Goal: Communication & Community: Answer question/provide support

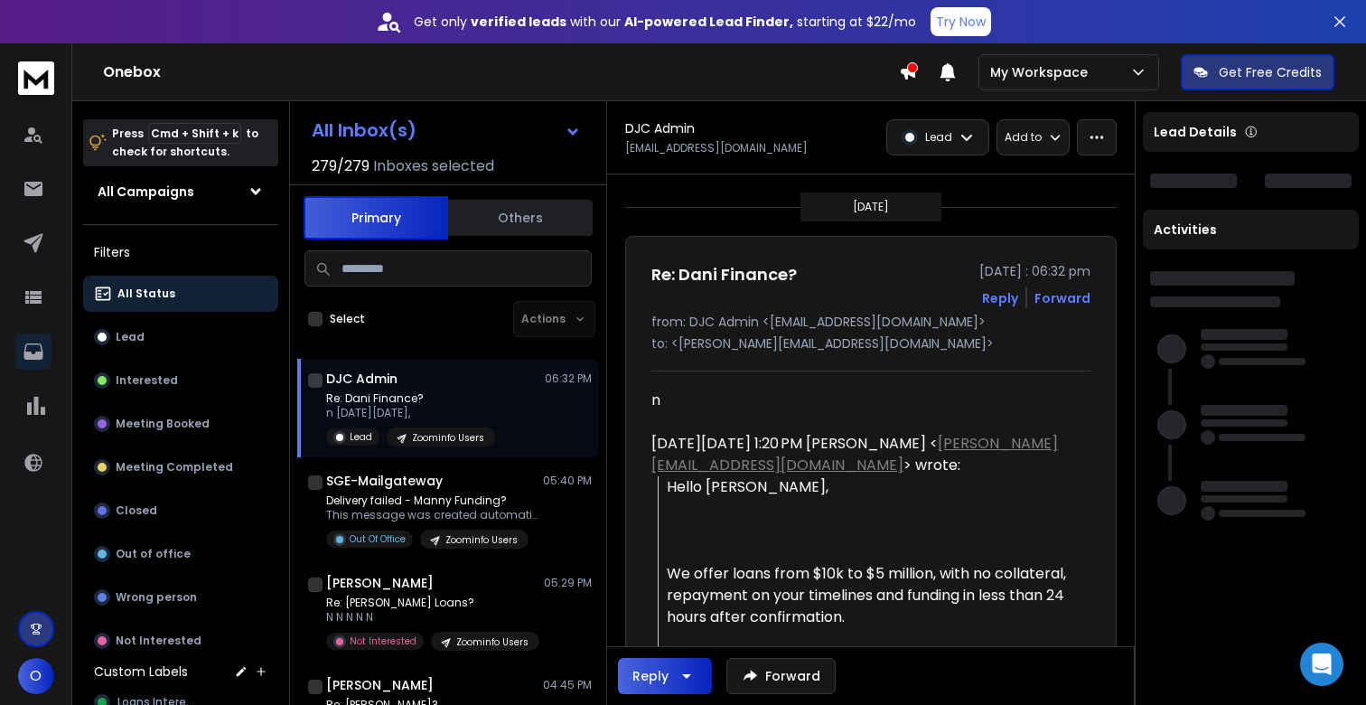
click at [488, 195] on div "All Inbox(s) 279 / 279 Inboxes selected Primary Others Select Actions DJC Admin…" at bounding box center [448, 453] width 316 height 705
click at [488, 217] on button "Others" at bounding box center [520, 218] width 145 height 40
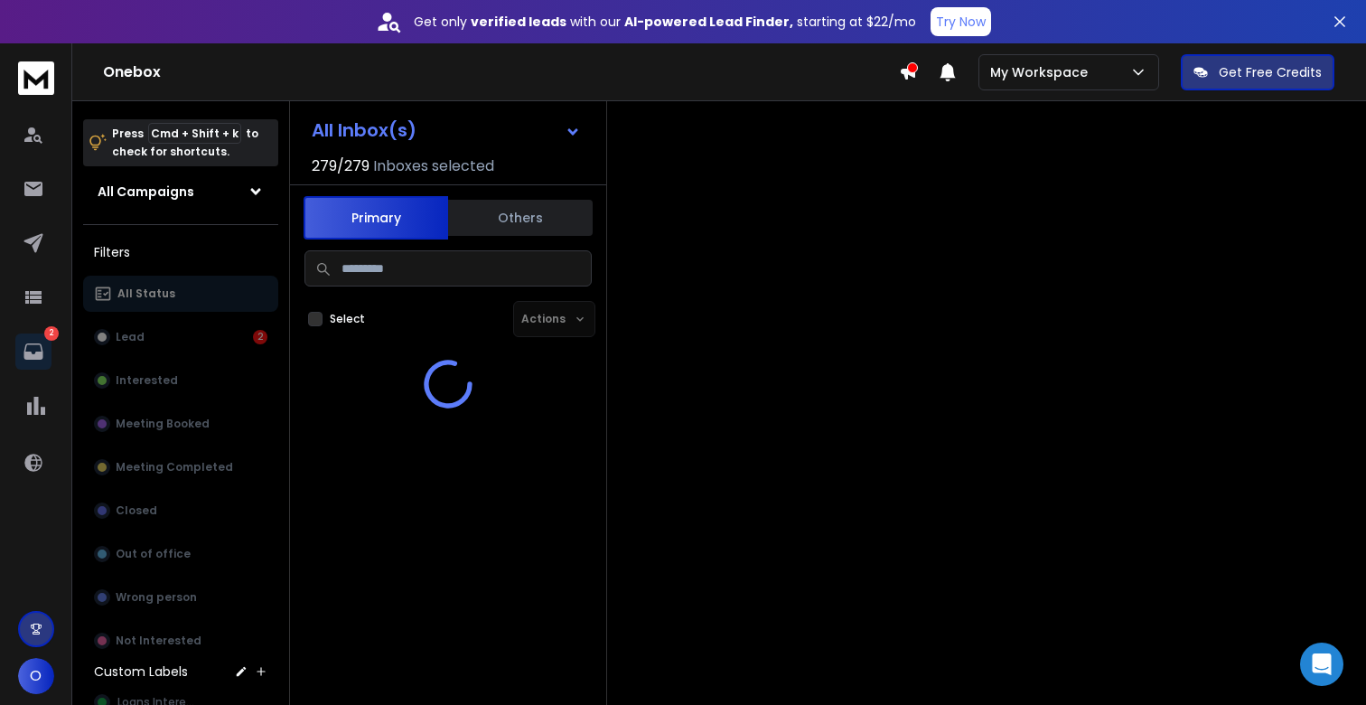
click at [389, 210] on button "Primary" at bounding box center [376, 217] width 145 height 43
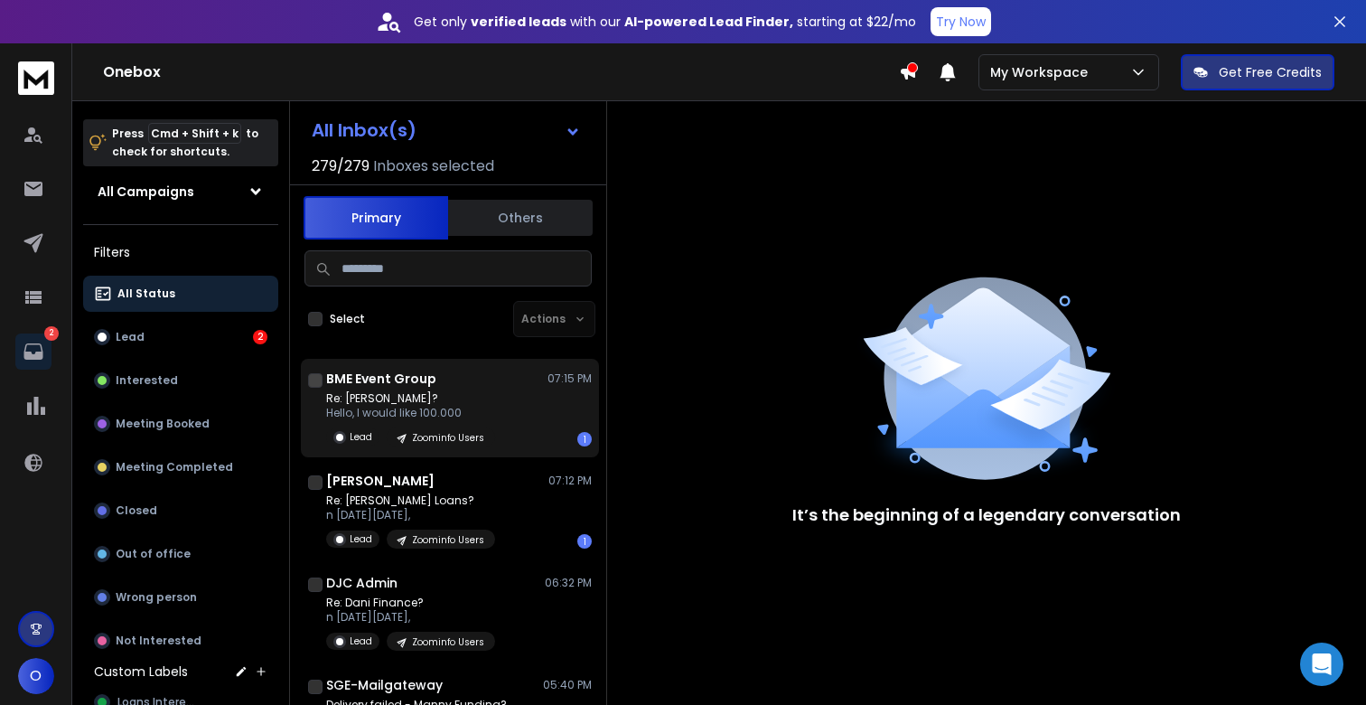
click at [449, 454] on div "BME Event Group 07:15 PM Re: [PERSON_NAME]? Hello, I would like 100.000 Lead Zo…" at bounding box center [450, 408] width 298 height 98
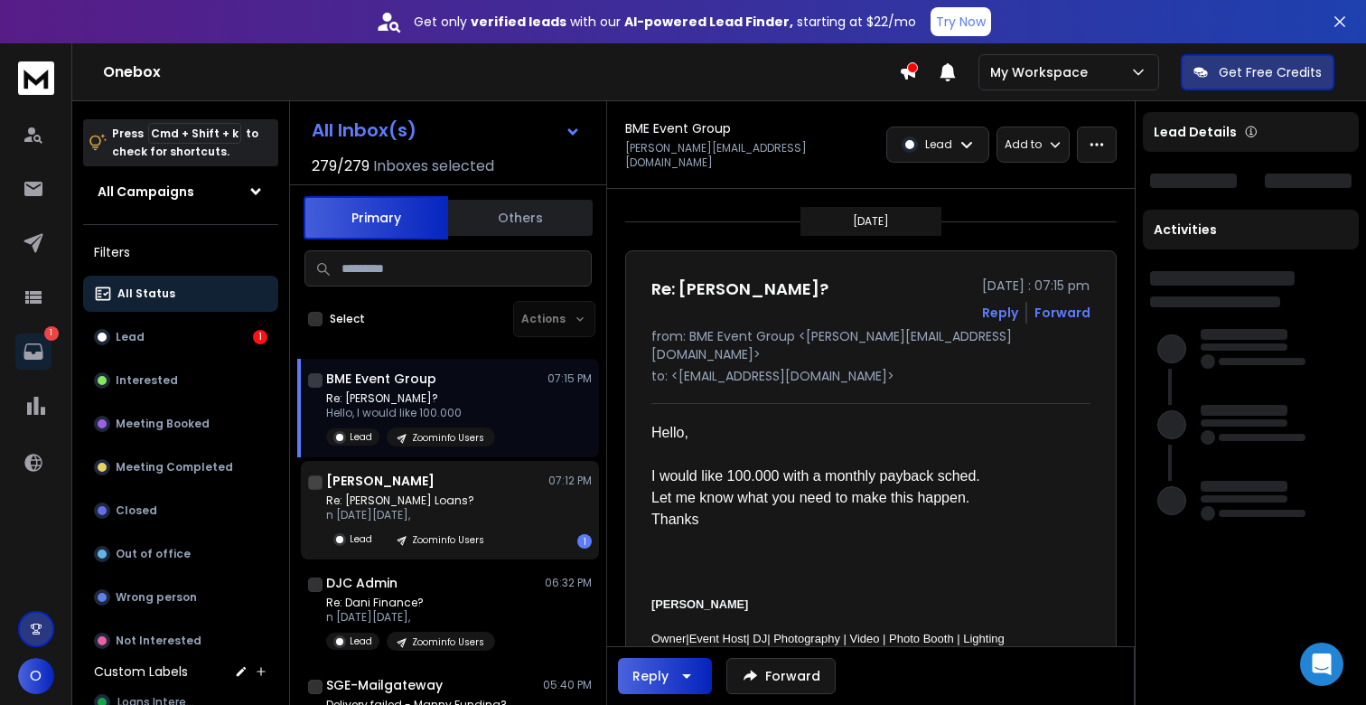
click at [449, 497] on p "Re: [PERSON_NAME] Loans?" at bounding box center [410, 500] width 169 height 14
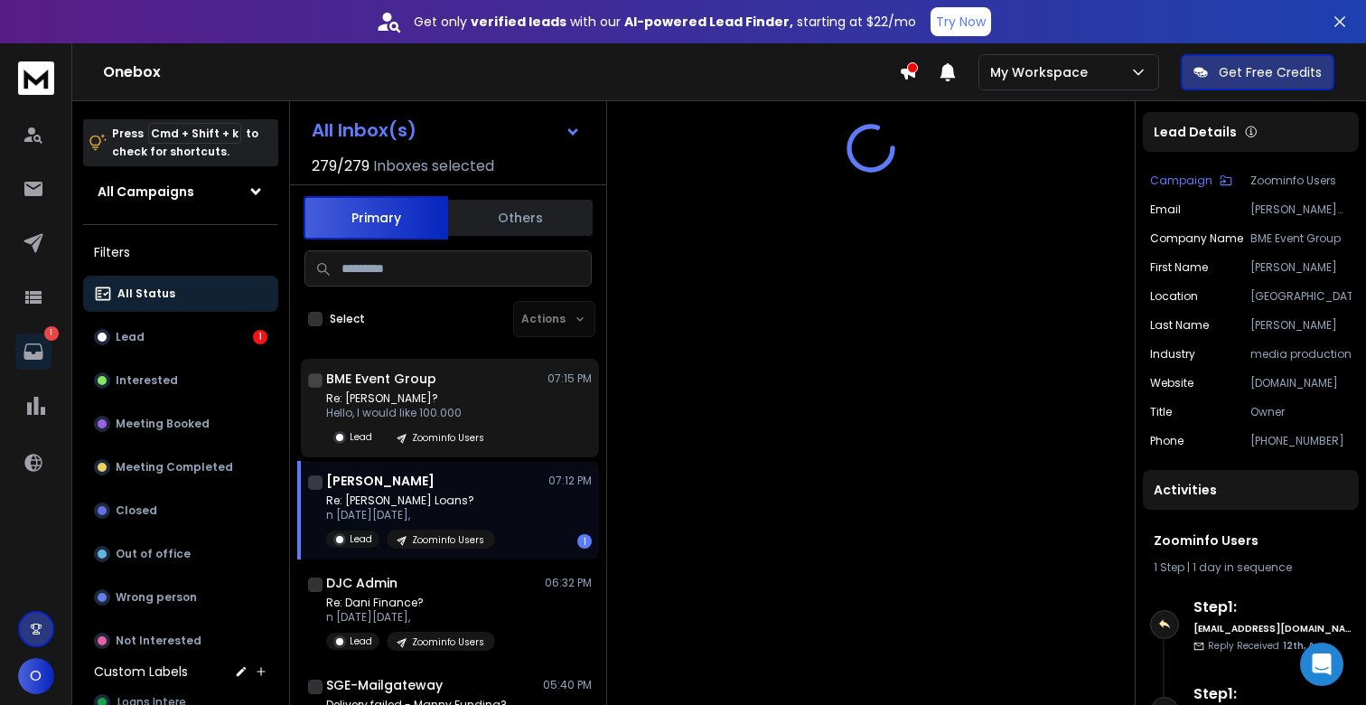
click at [463, 408] on p "Hello, I would like 100.000" at bounding box center [410, 413] width 169 height 14
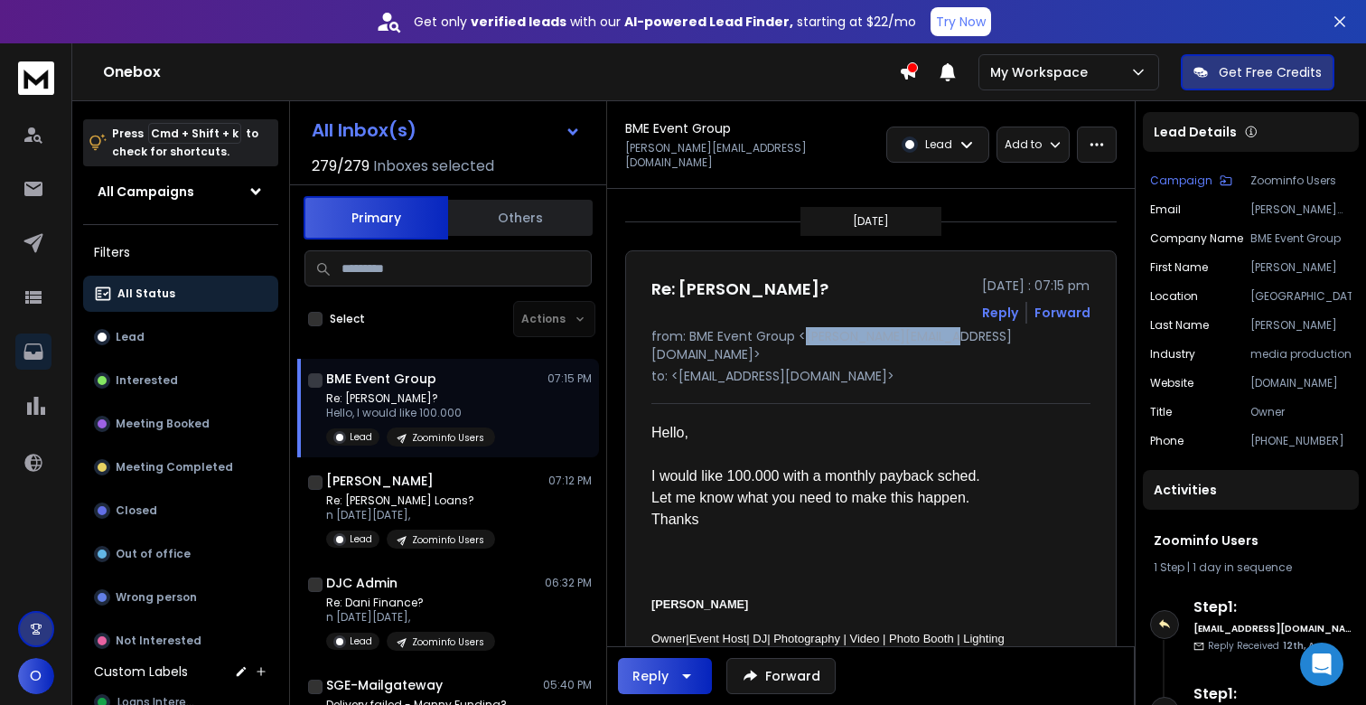
drag, startPoint x: 804, startPoint y: 320, endPoint x: 974, endPoint y: 314, distance: 170.0
click at [975, 327] on p "from: BME Event Group <[PERSON_NAME][EMAIL_ADDRESS][DOMAIN_NAME]>" at bounding box center [870, 345] width 439 height 36
copy p "[PERSON_NAME][EMAIL_ADDRESS][DOMAIN_NAME]"
click at [1250, 256] on div "Campaign Zoominfo Users Email [PERSON_NAME][EMAIL_ADDRESS][DOMAIN_NAME] Company…" at bounding box center [1251, 311] width 216 height 318
click at [1253, 264] on p "[PERSON_NAME]" at bounding box center [1300, 267] width 101 height 14
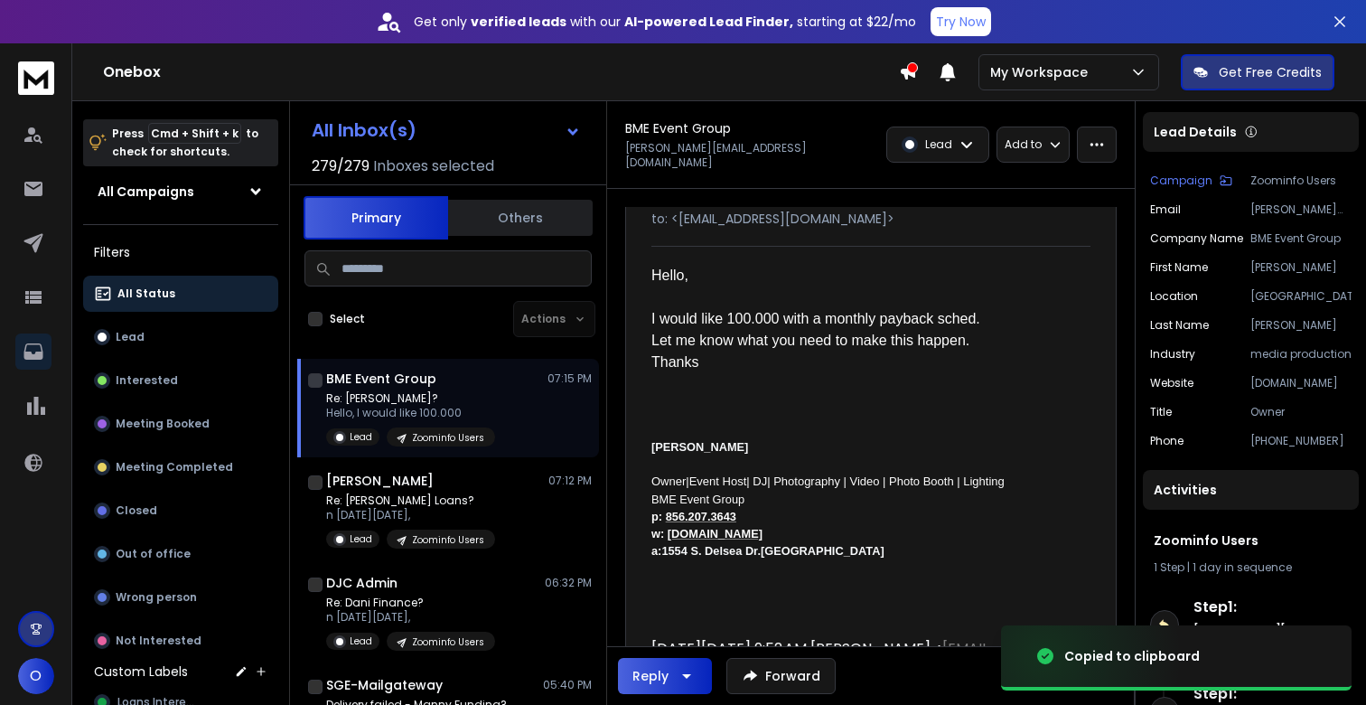
scroll to position [164, 0]
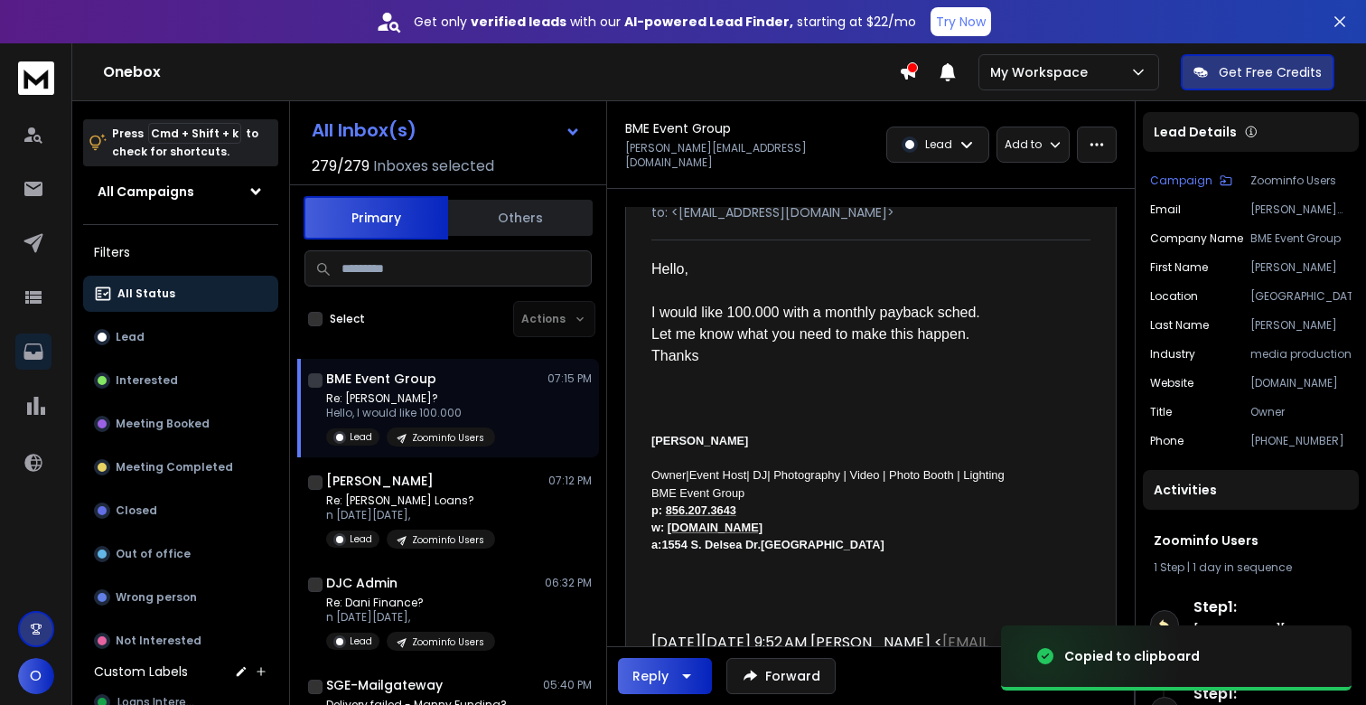
click at [689, 486] on font "BME Event Group" at bounding box center [697, 493] width 93 height 14
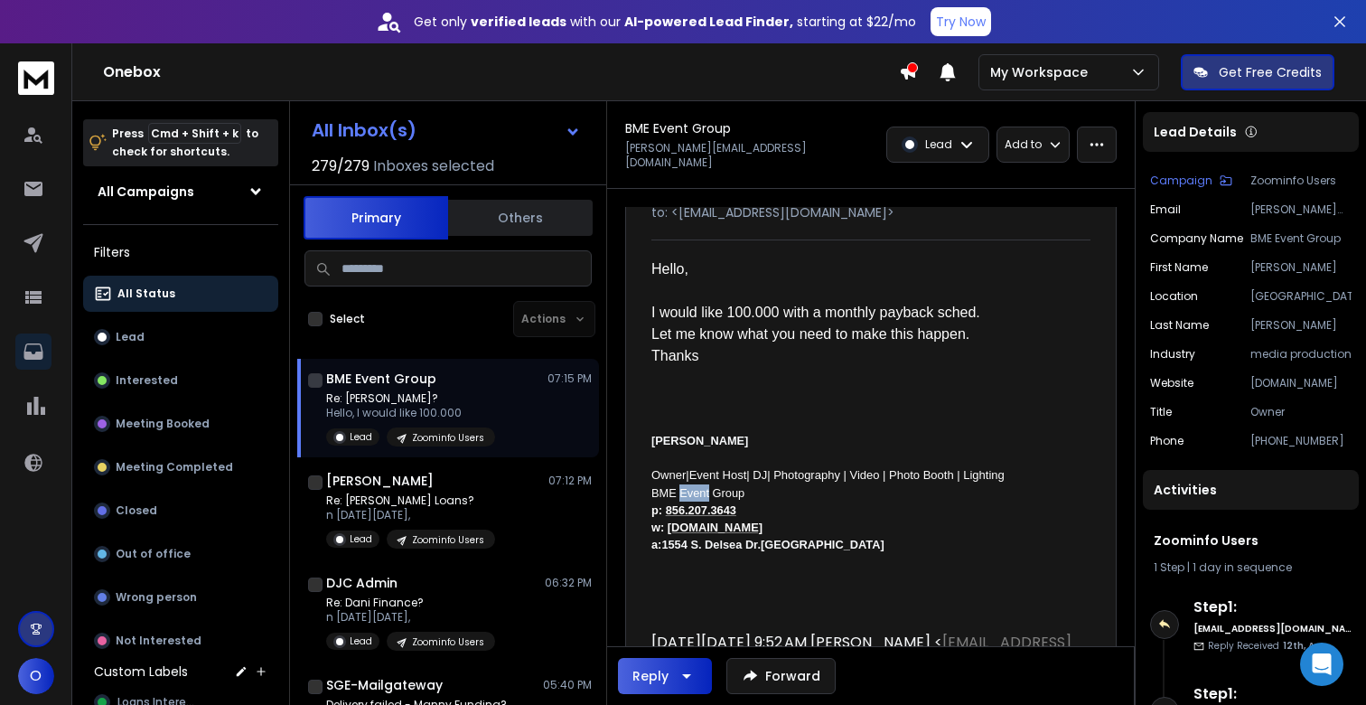
click at [689, 486] on font "BME Event Group" at bounding box center [697, 493] width 93 height 14
copy font "BME Event Group"
drag, startPoint x: 760, startPoint y: 484, endPoint x: 666, endPoint y: 487, distance: 94.0
click at [666, 501] on div "p: 856.207.3643" at bounding box center [863, 509] width 425 height 17
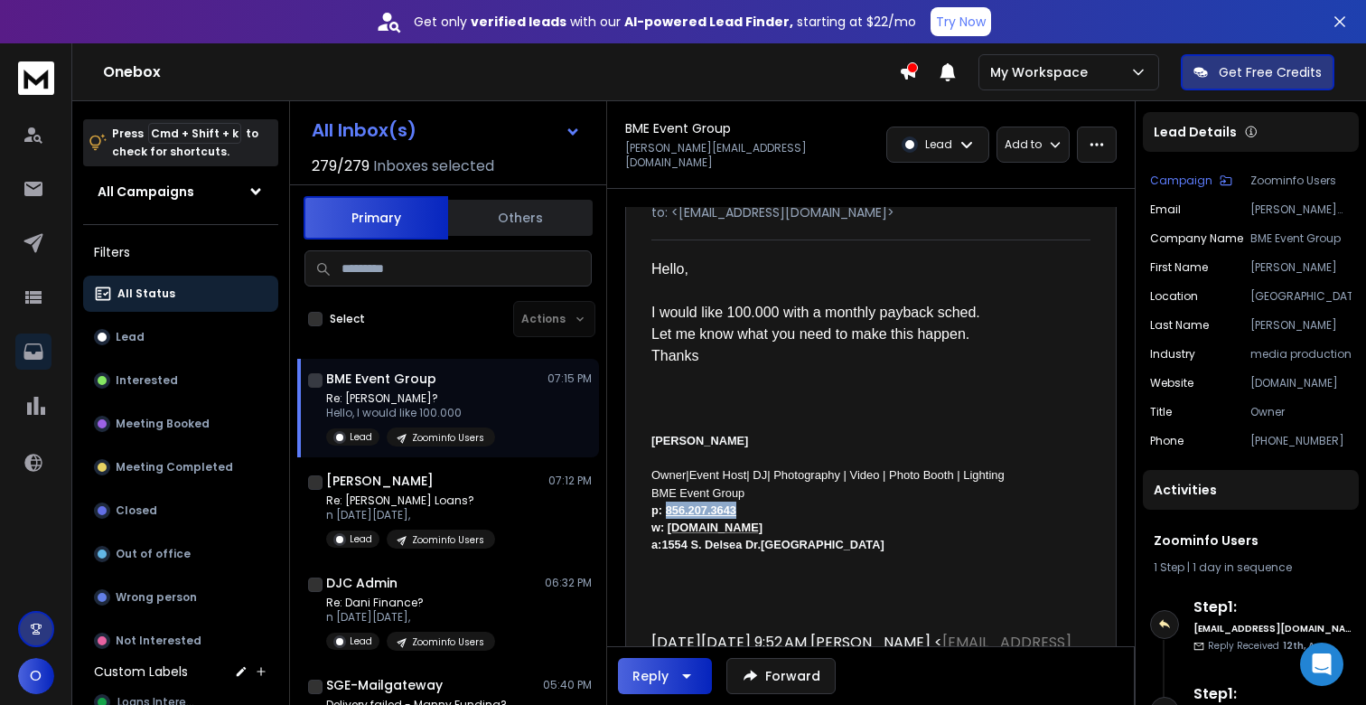
copy font "856.207.3643"
click at [637, 667] on div "Reply" at bounding box center [650, 676] width 36 height 18
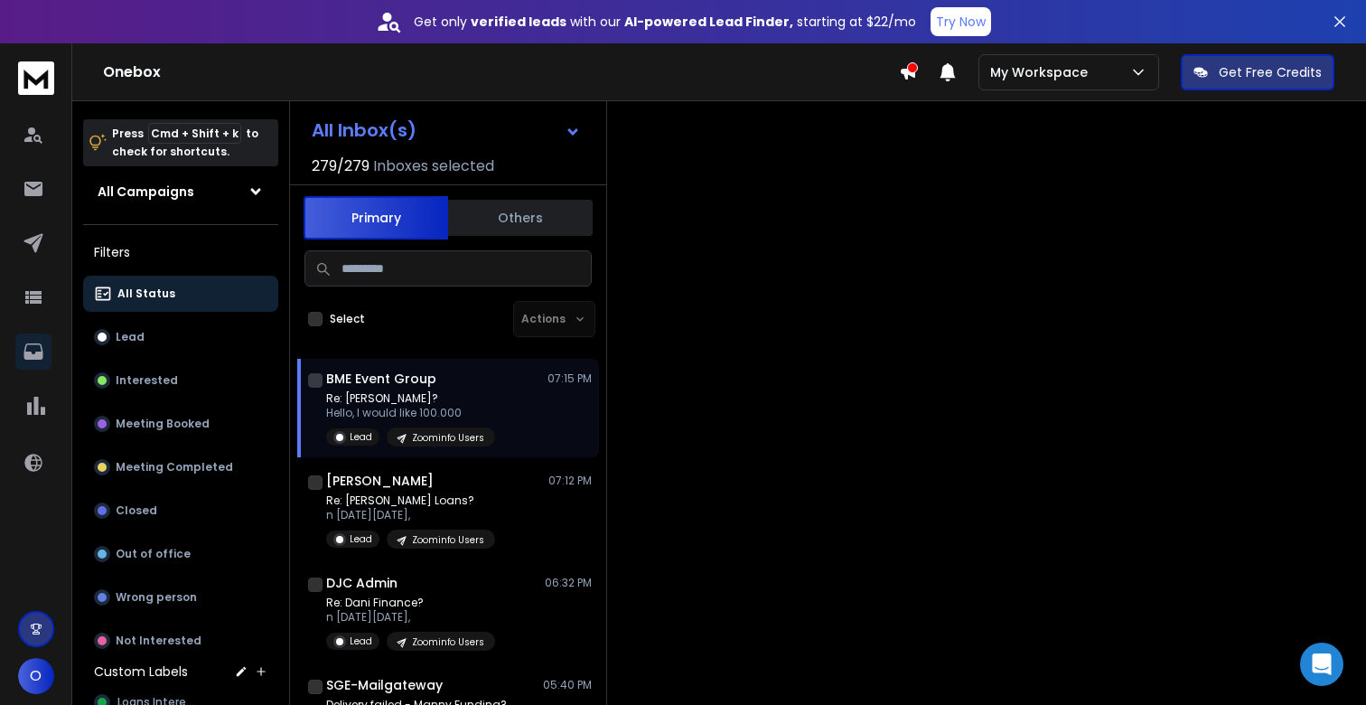
scroll to position [0, 0]
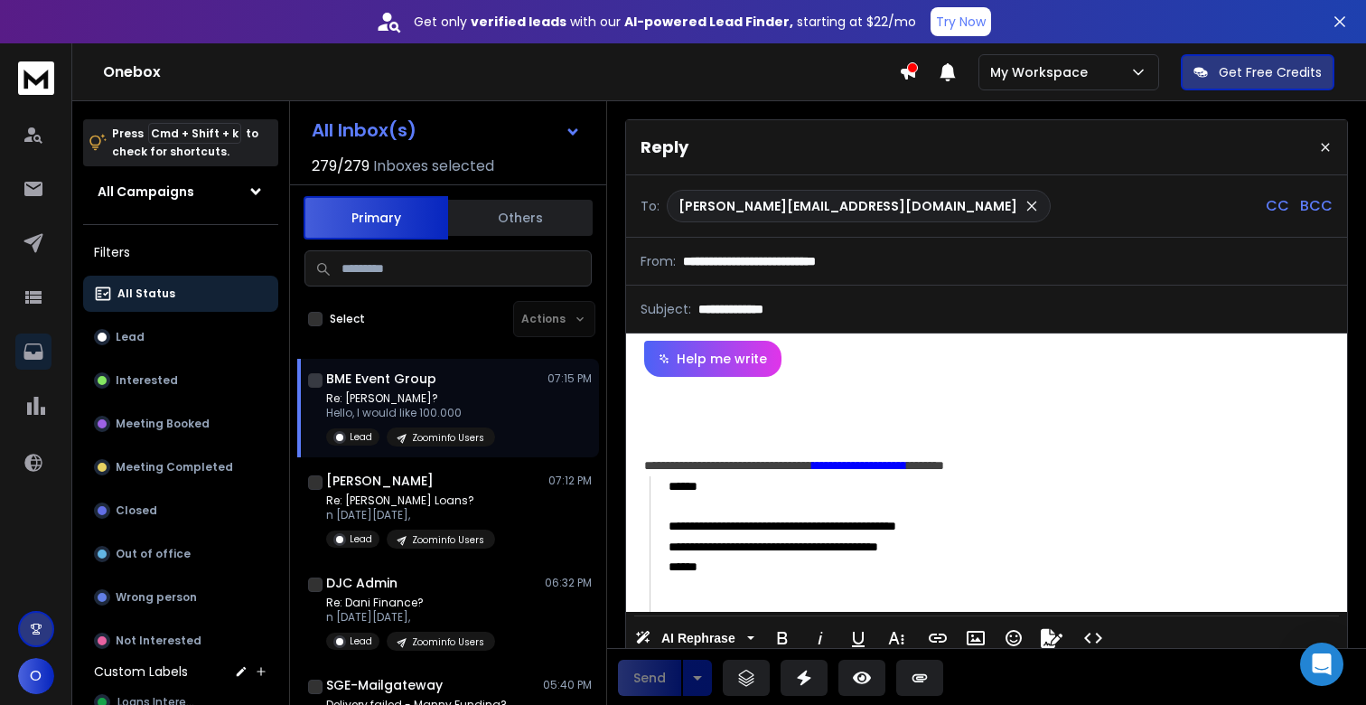
click at [1058, 201] on input at bounding box center [1121, 206] width 126 height 33
paste input "**********"
type input "**********"
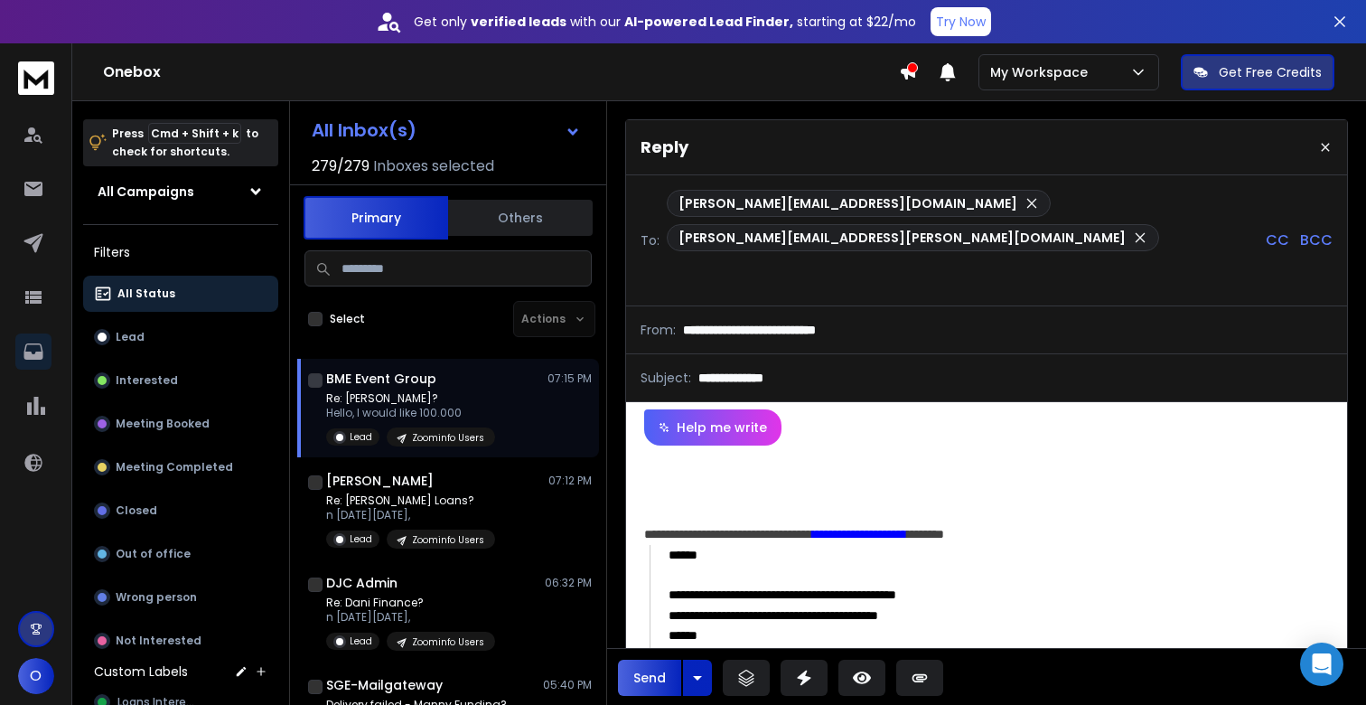
scroll to position [0, 0]
click at [691, 445] on div "**********" at bounding box center [986, 562] width 721 height 235
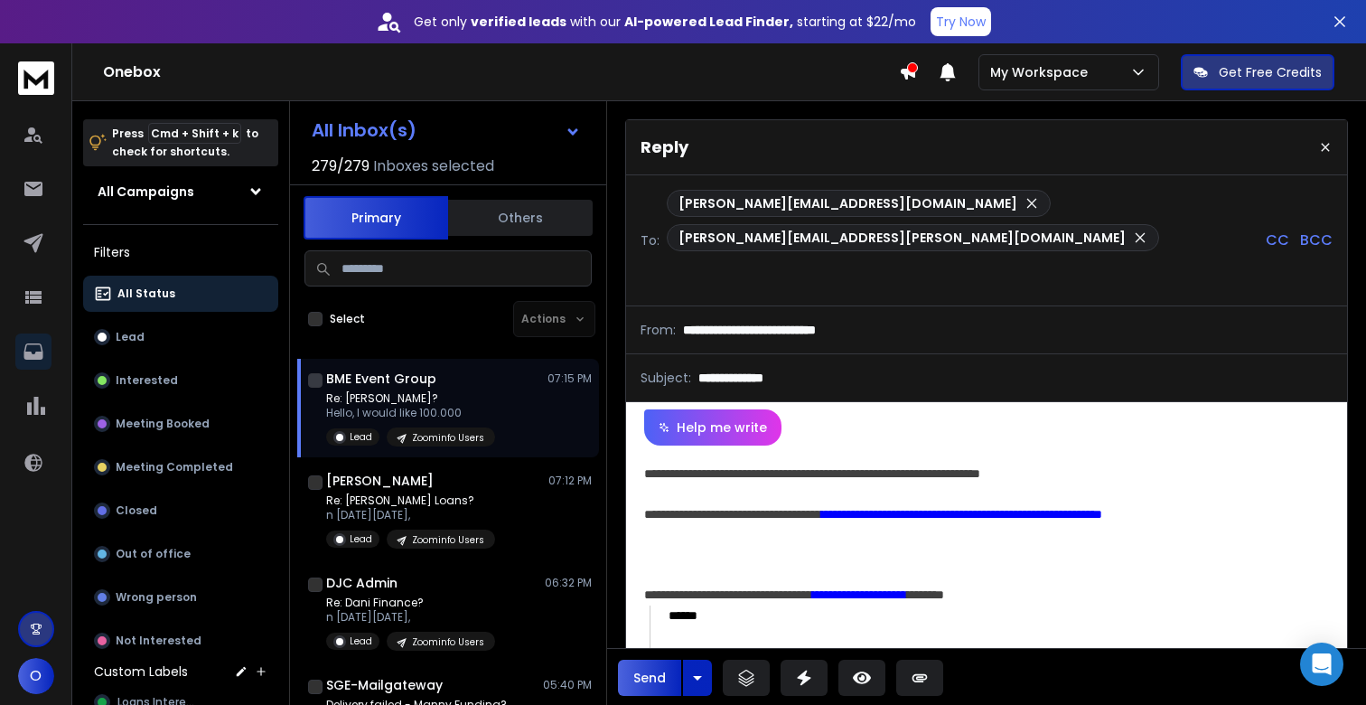
click at [636, 674] on button "Send" at bounding box center [649, 678] width 63 height 36
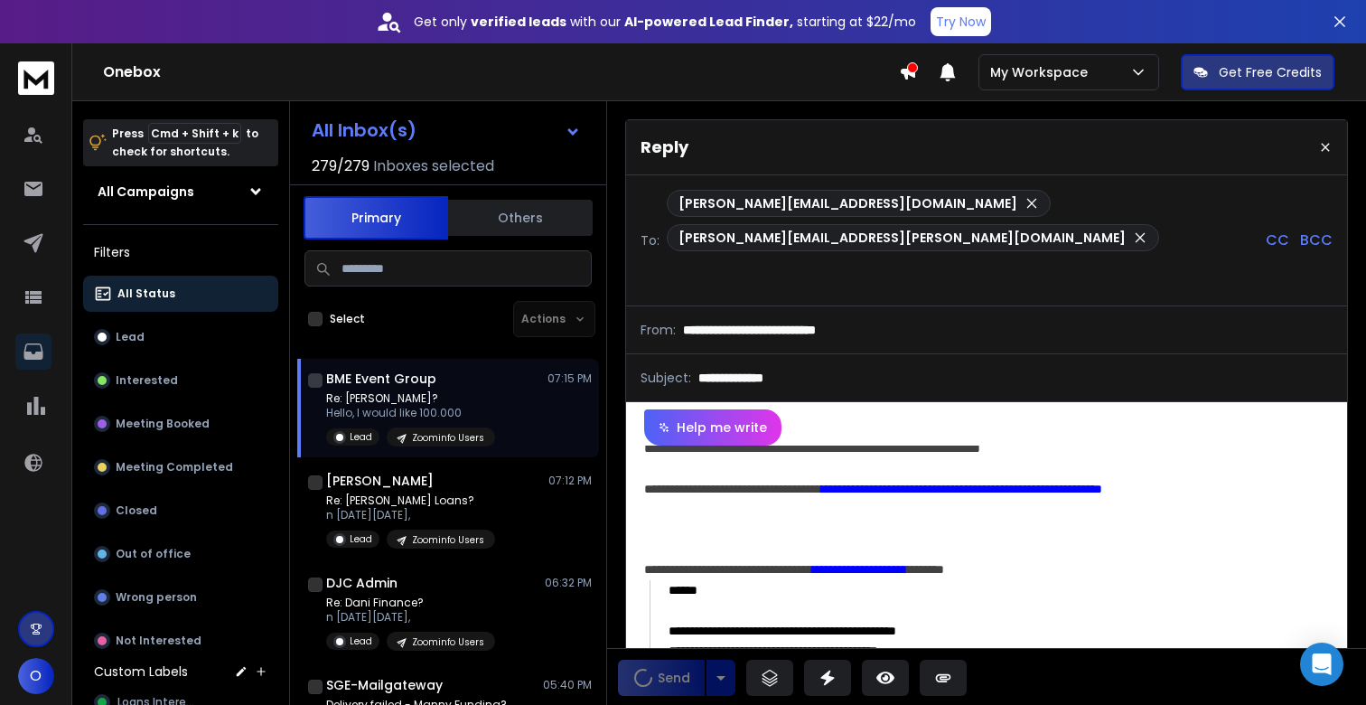
scroll to position [31, 0]
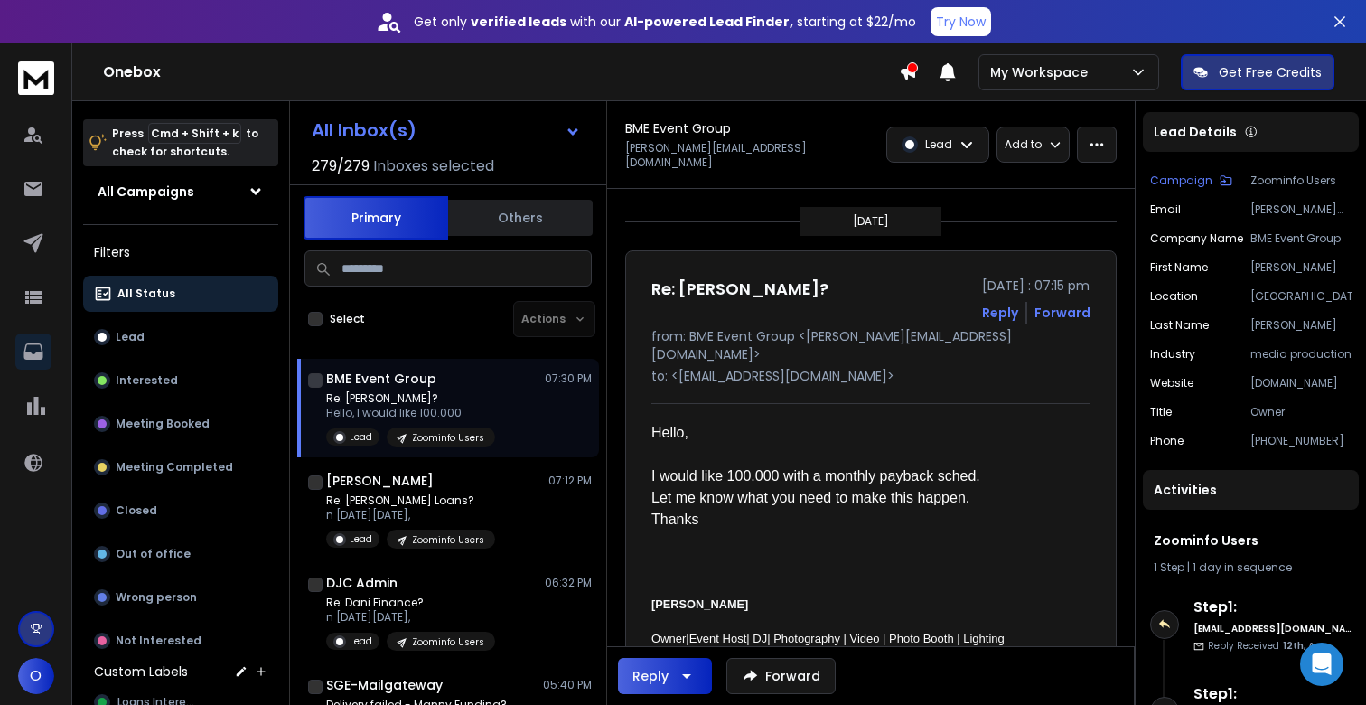
click at [498, 226] on button "Others" at bounding box center [520, 218] width 145 height 40
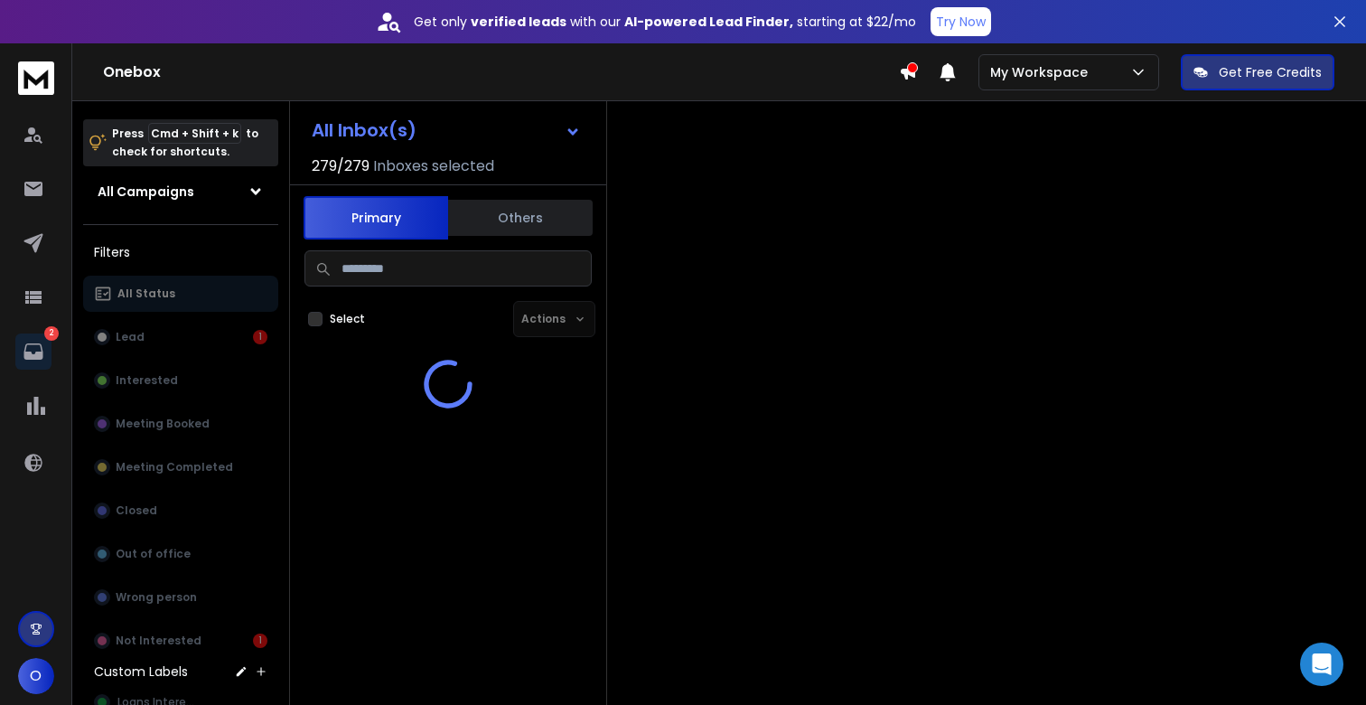
click at [385, 216] on button "Primary" at bounding box center [376, 217] width 145 height 43
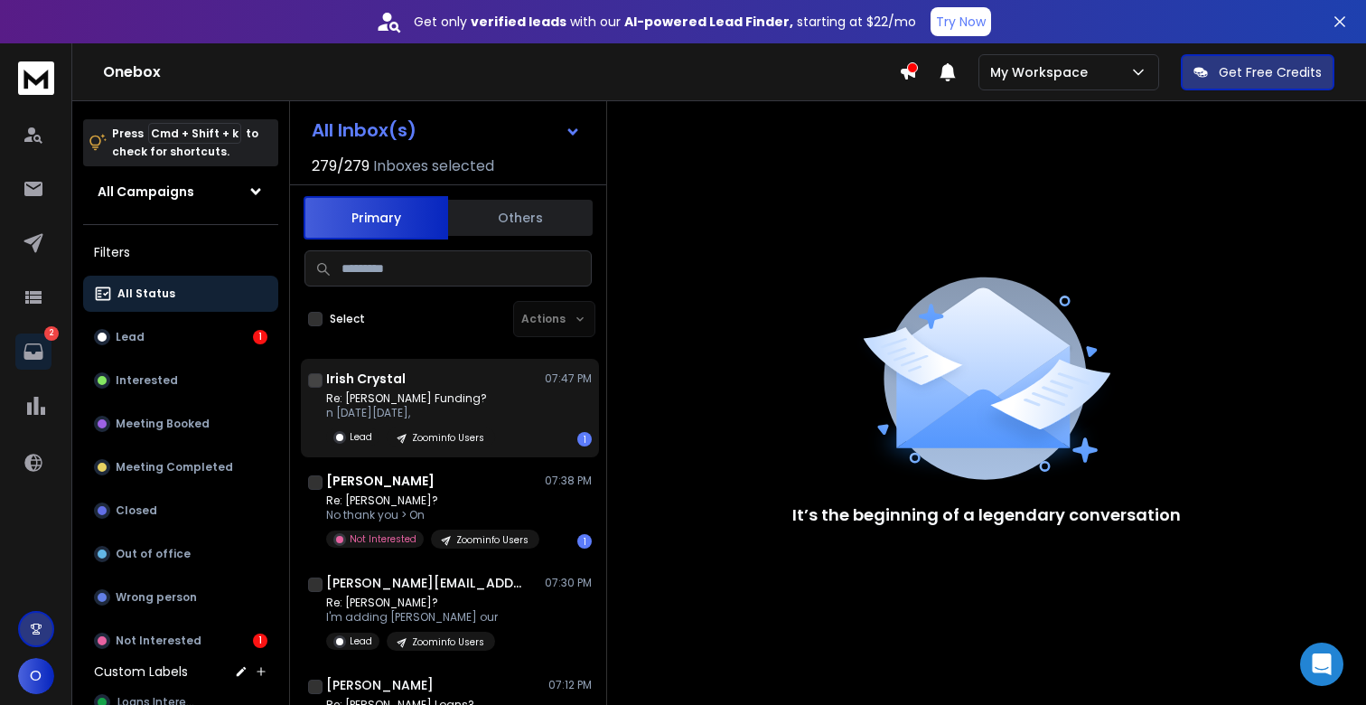
click at [445, 387] on div "Irish Crystal 07:47 PM" at bounding box center [459, 379] width 266 height 18
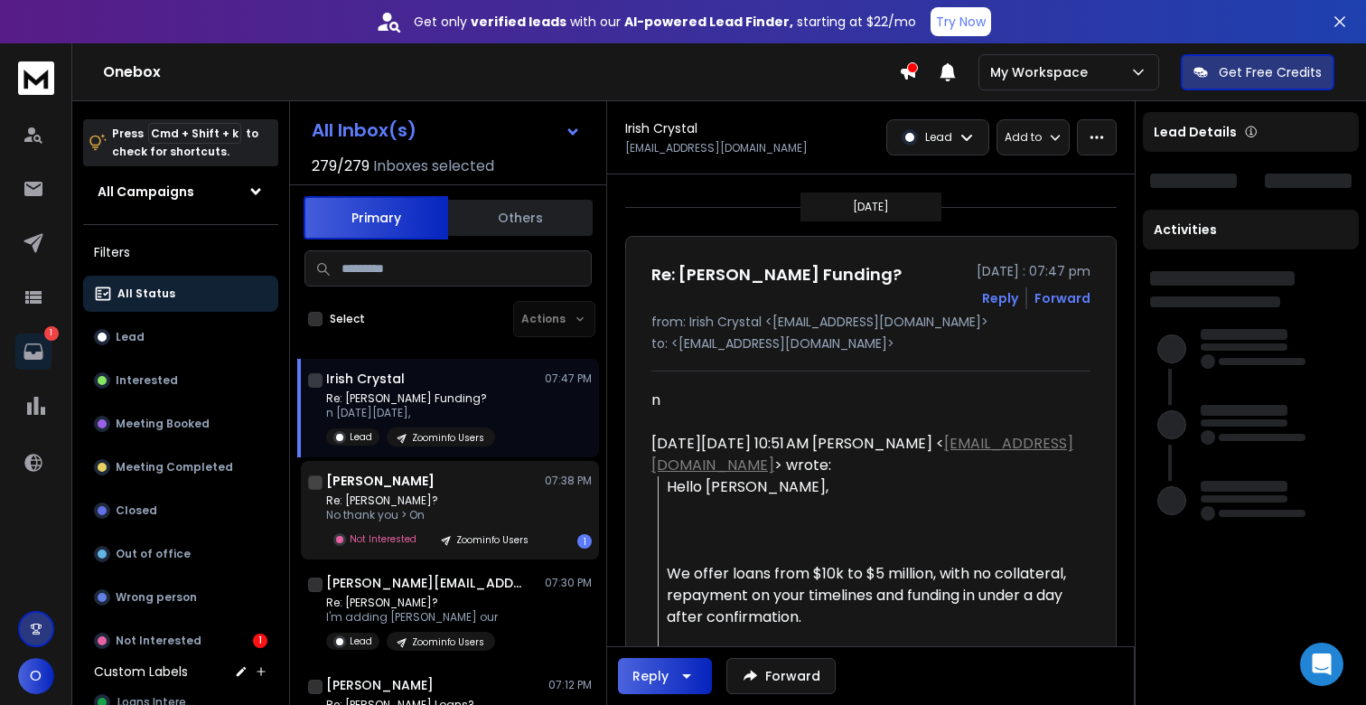
click at [445, 466] on div "[PERSON_NAME] 07:38 PM Re: [PERSON_NAME] Funding? No thank you > On Not Interes…" at bounding box center [450, 510] width 298 height 98
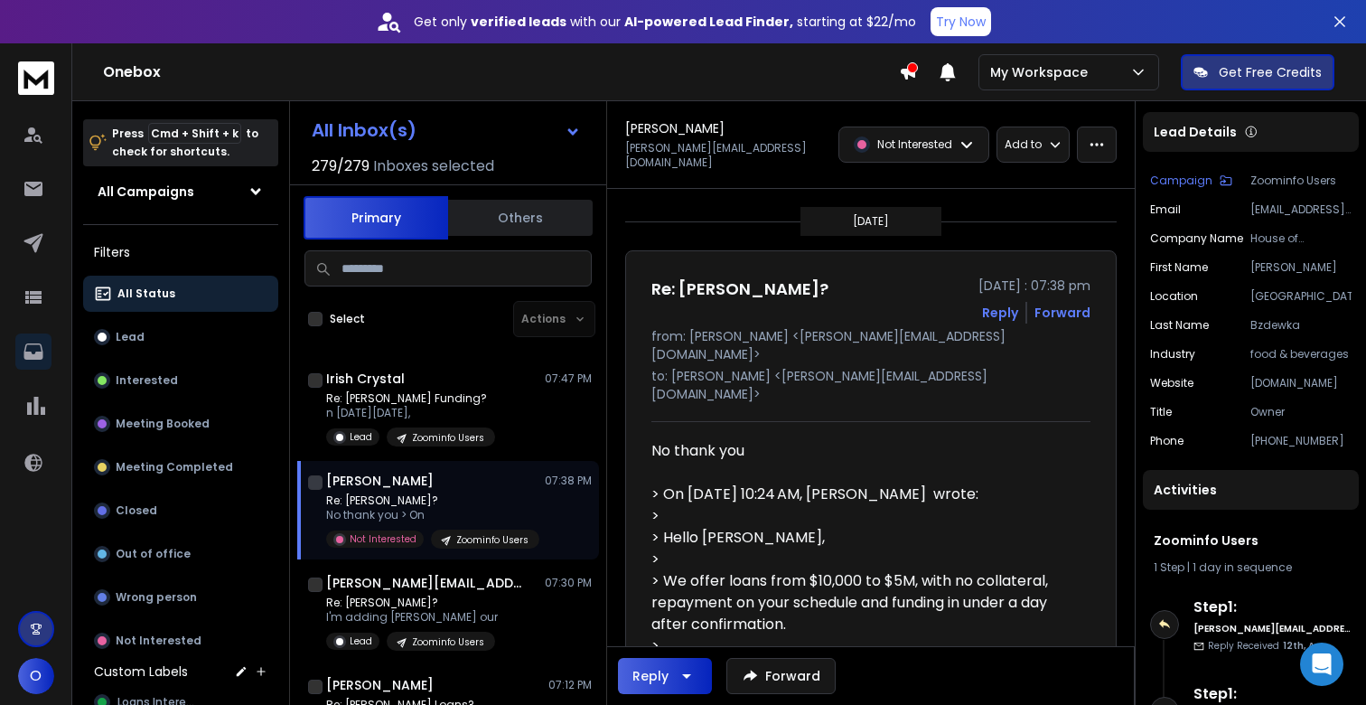
click at [488, 215] on button "Others" at bounding box center [520, 218] width 145 height 40
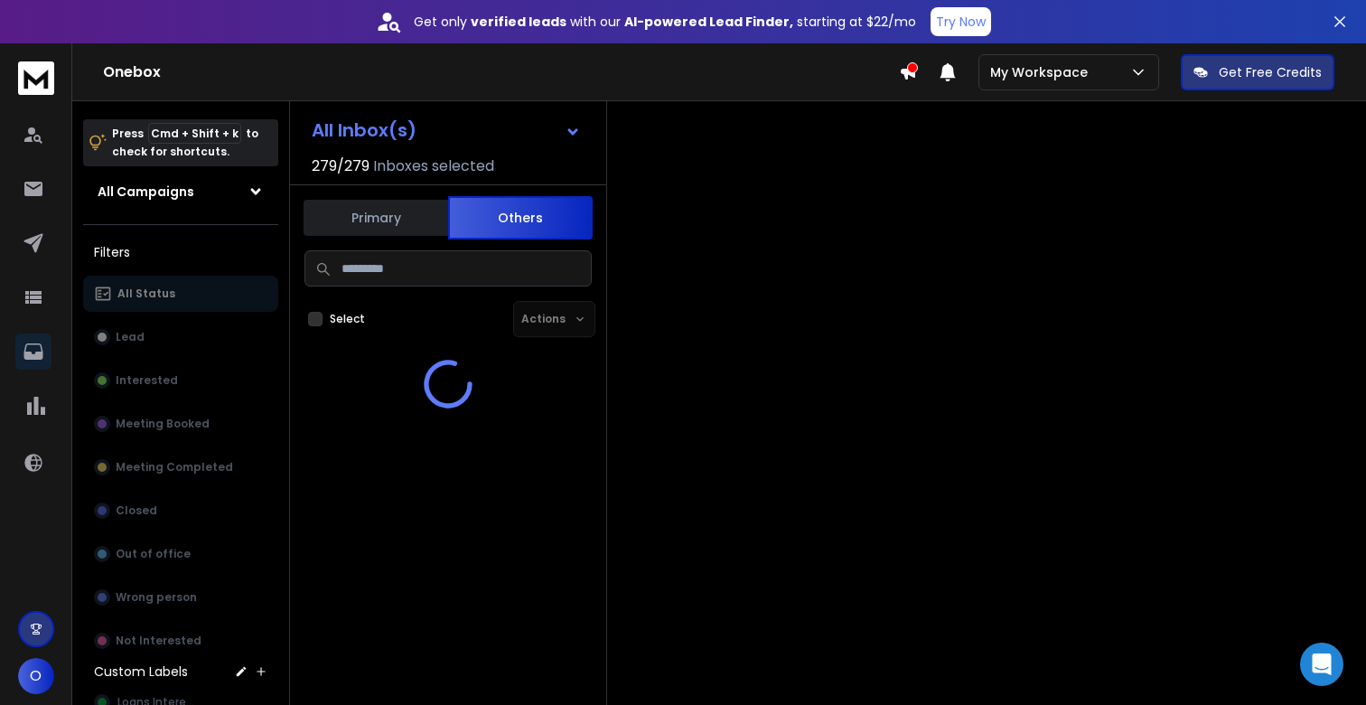
click at [488, 215] on button "Others" at bounding box center [520, 217] width 145 height 43
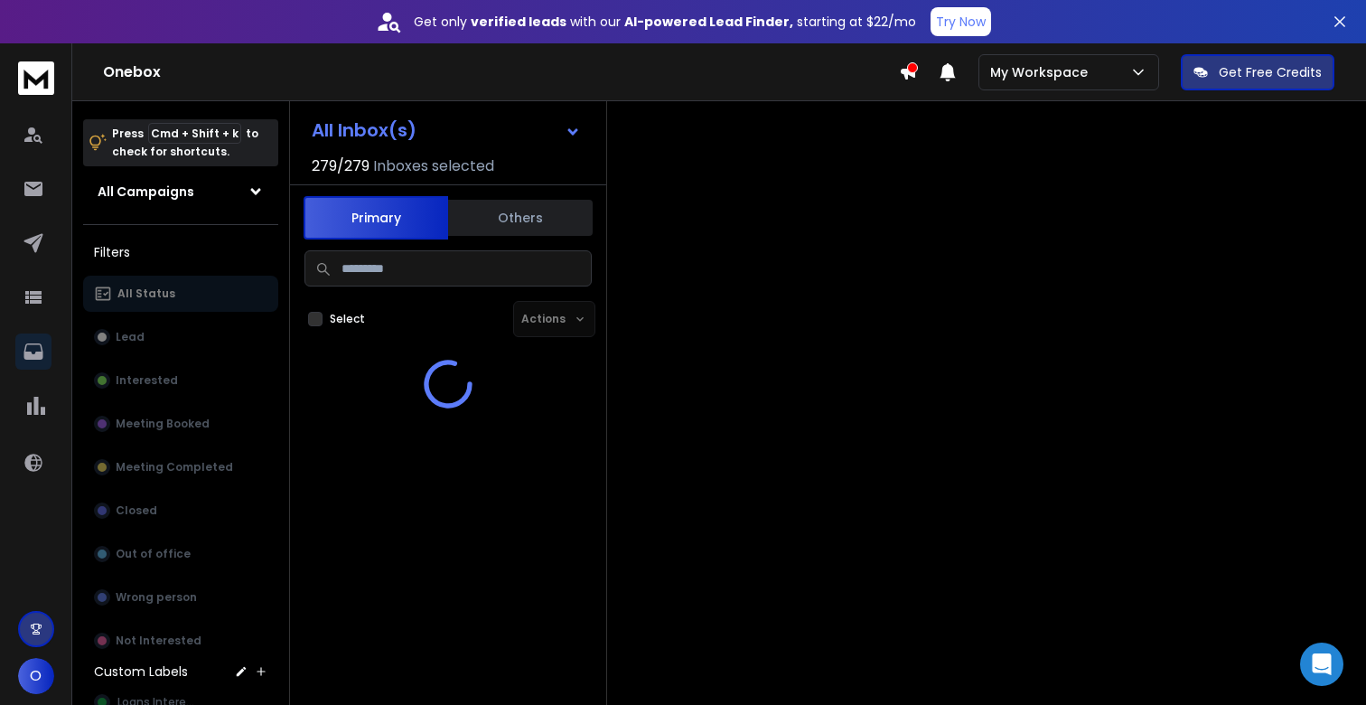
click at [342, 222] on button "Primary" at bounding box center [376, 217] width 145 height 43
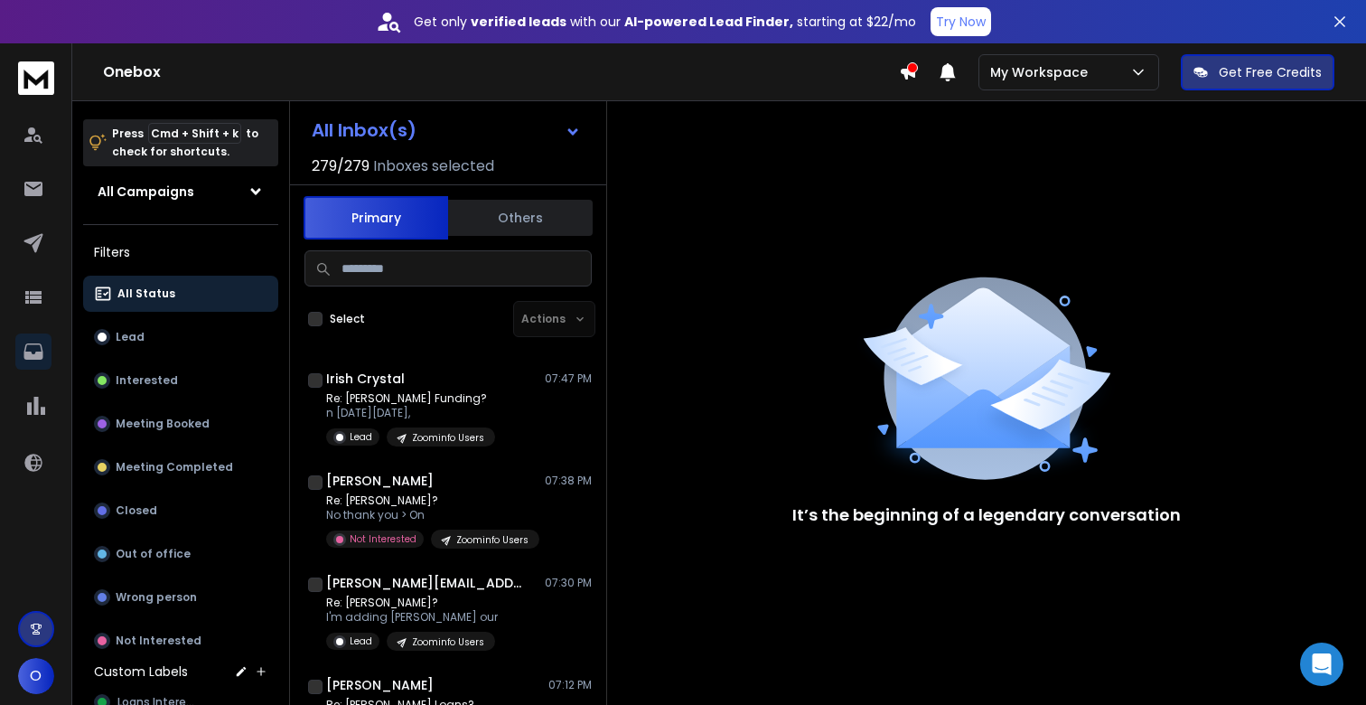
click at [527, 220] on button "Others" at bounding box center [520, 218] width 145 height 40
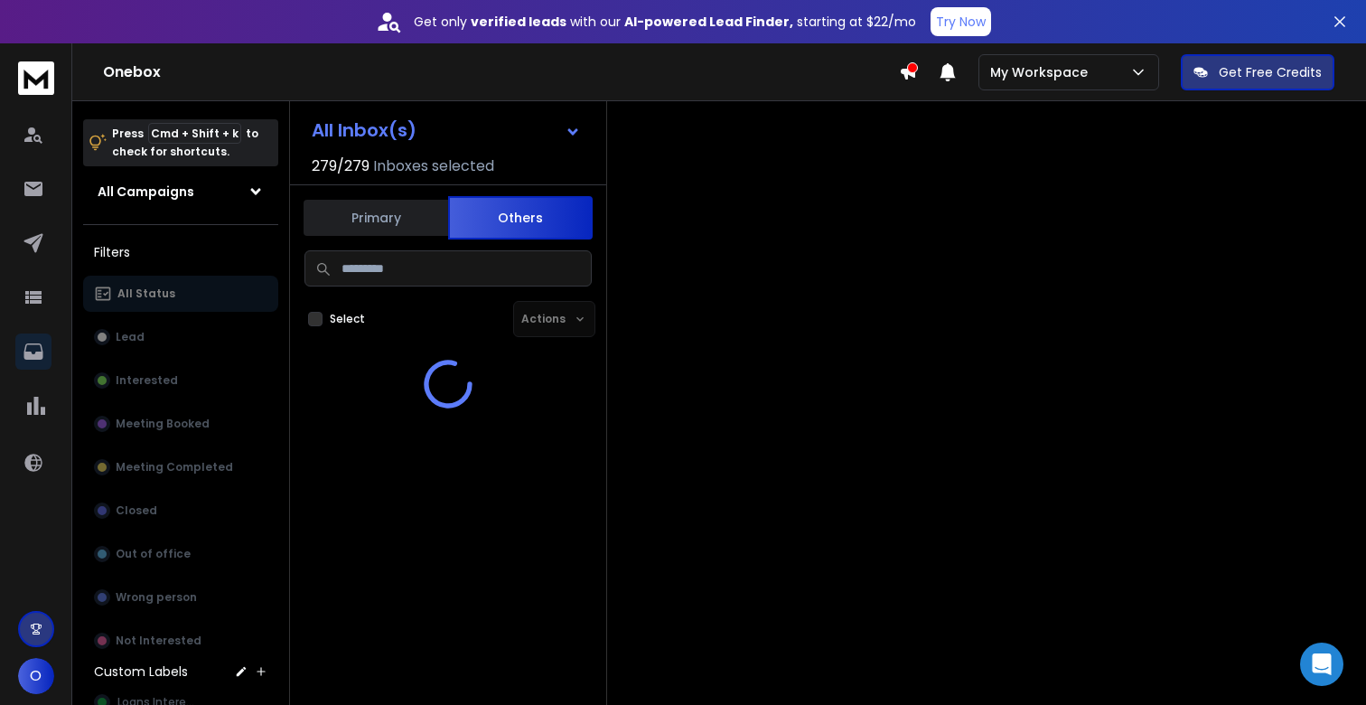
drag, startPoint x: 527, startPoint y: 220, endPoint x: 441, endPoint y: 218, distance: 85.9
click at [509, 218] on button "Others" at bounding box center [520, 217] width 145 height 43
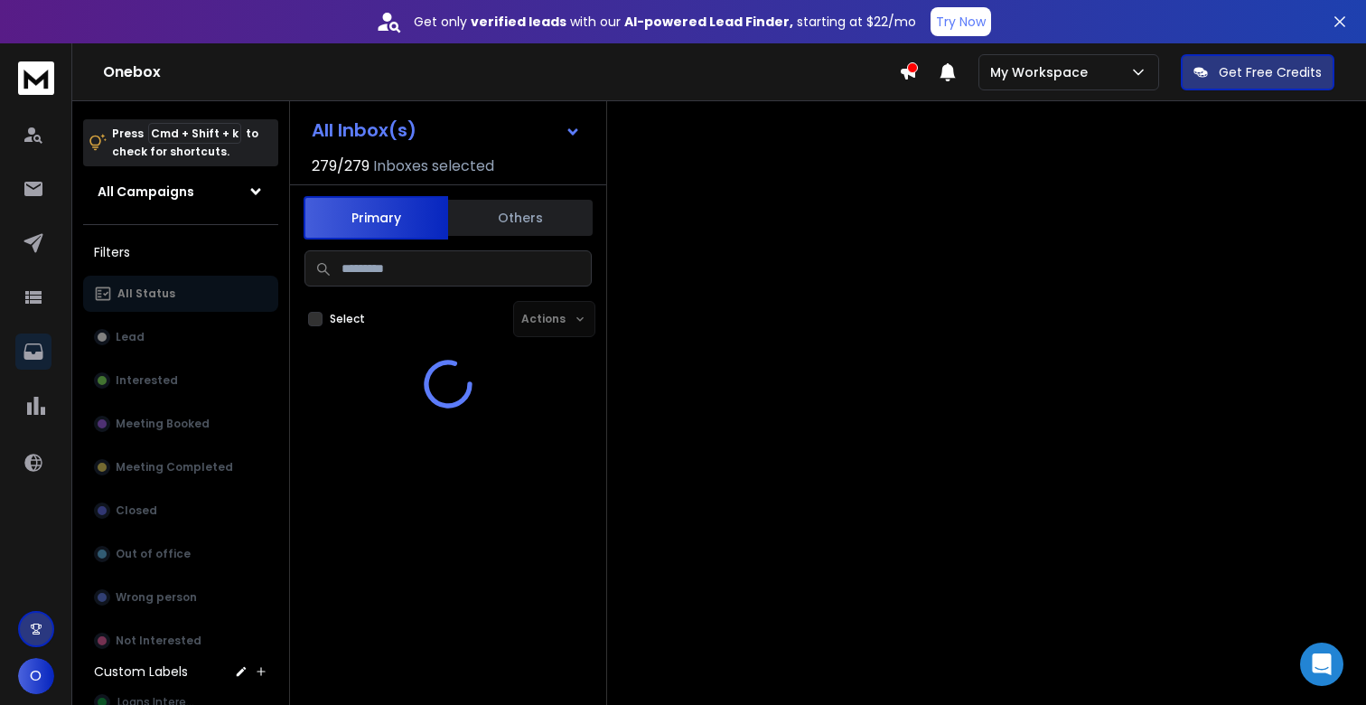
click at [398, 222] on button "Primary" at bounding box center [376, 217] width 145 height 43
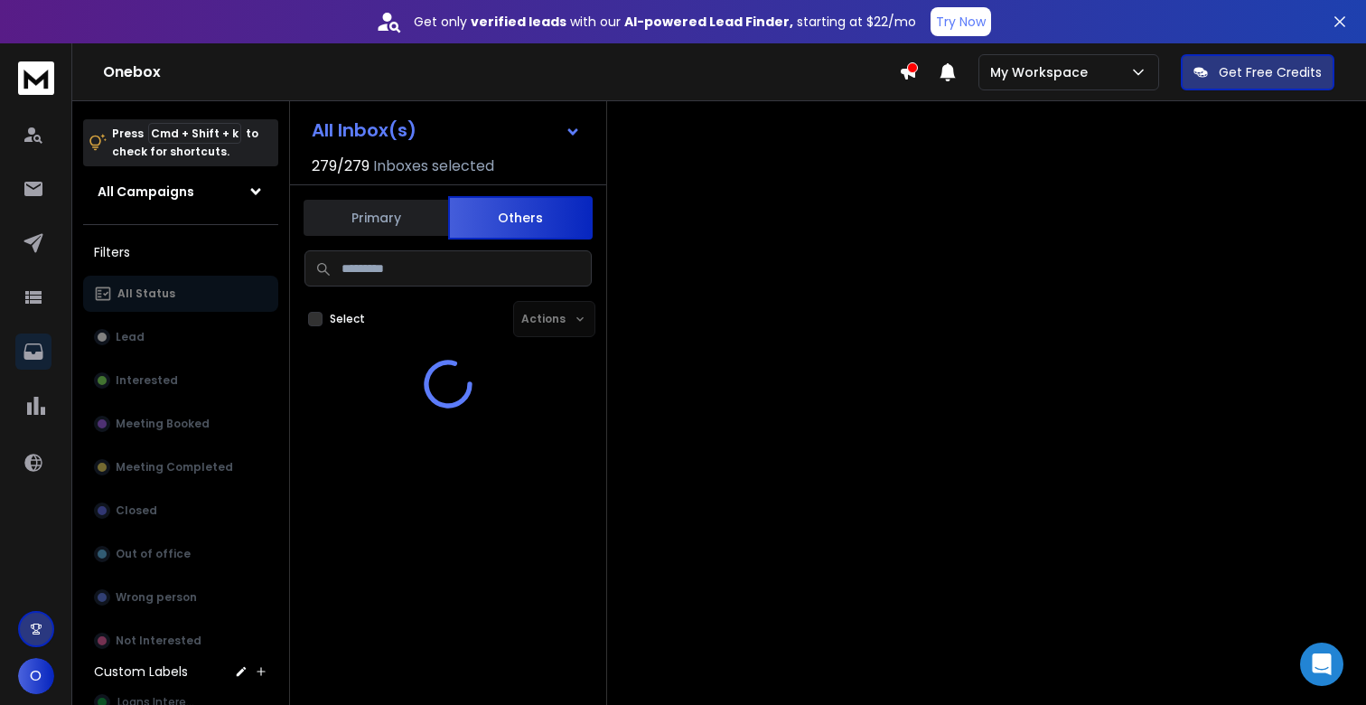
click at [491, 229] on button "Others" at bounding box center [520, 217] width 145 height 43
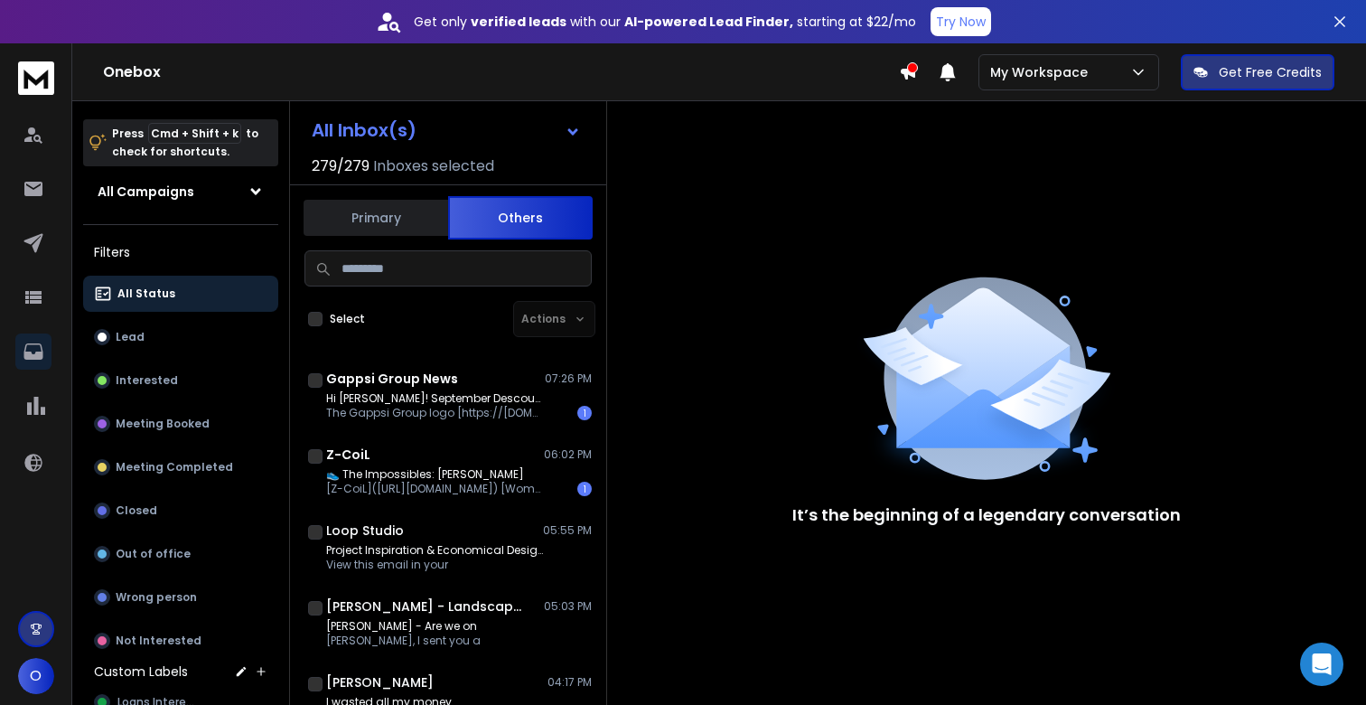
click at [352, 256] on input at bounding box center [447, 268] width 287 height 36
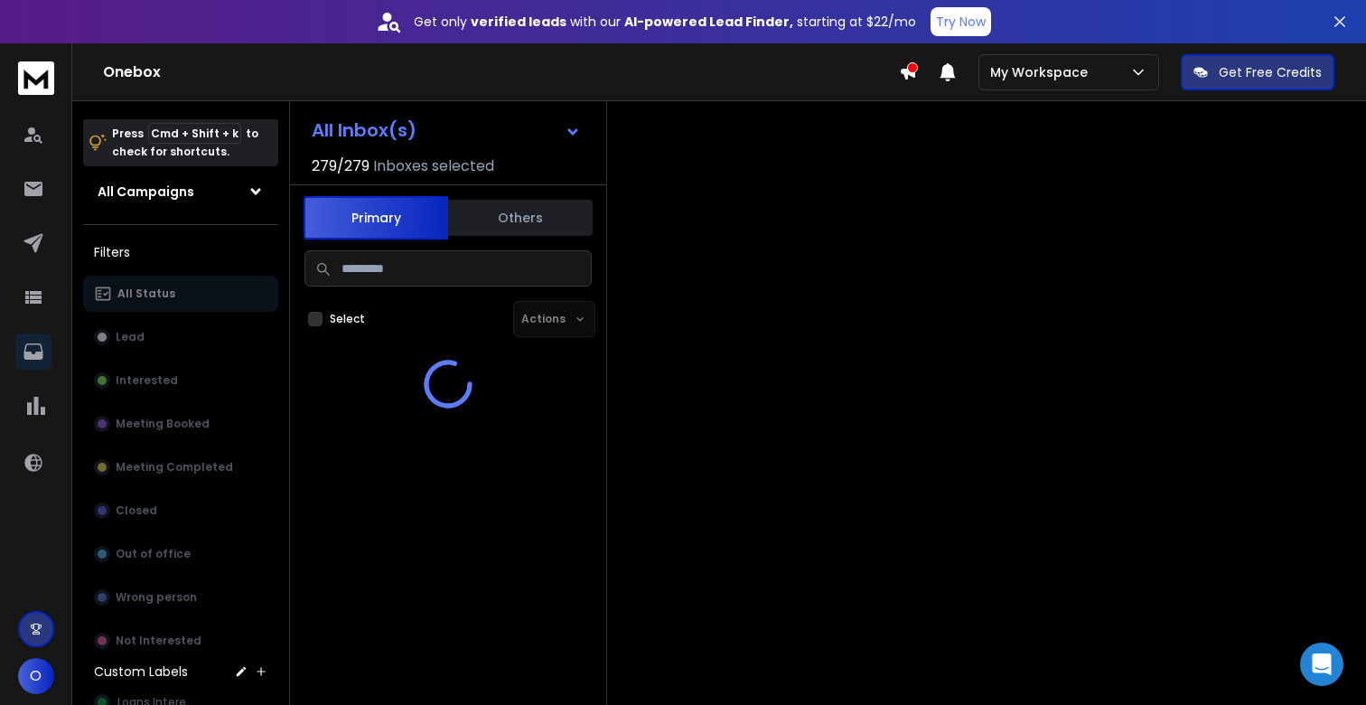
click at [347, 222] on button "Primary" at bounding box center [376, 217] width 145 height 43
drag, startPoint x: 347, startPoint y: 222, endPoint x: 356, endPoint y: 219, distance: 9.7
click at [347, 221] on button "Primary" at bounding box center [376, 217] width 145 height 43
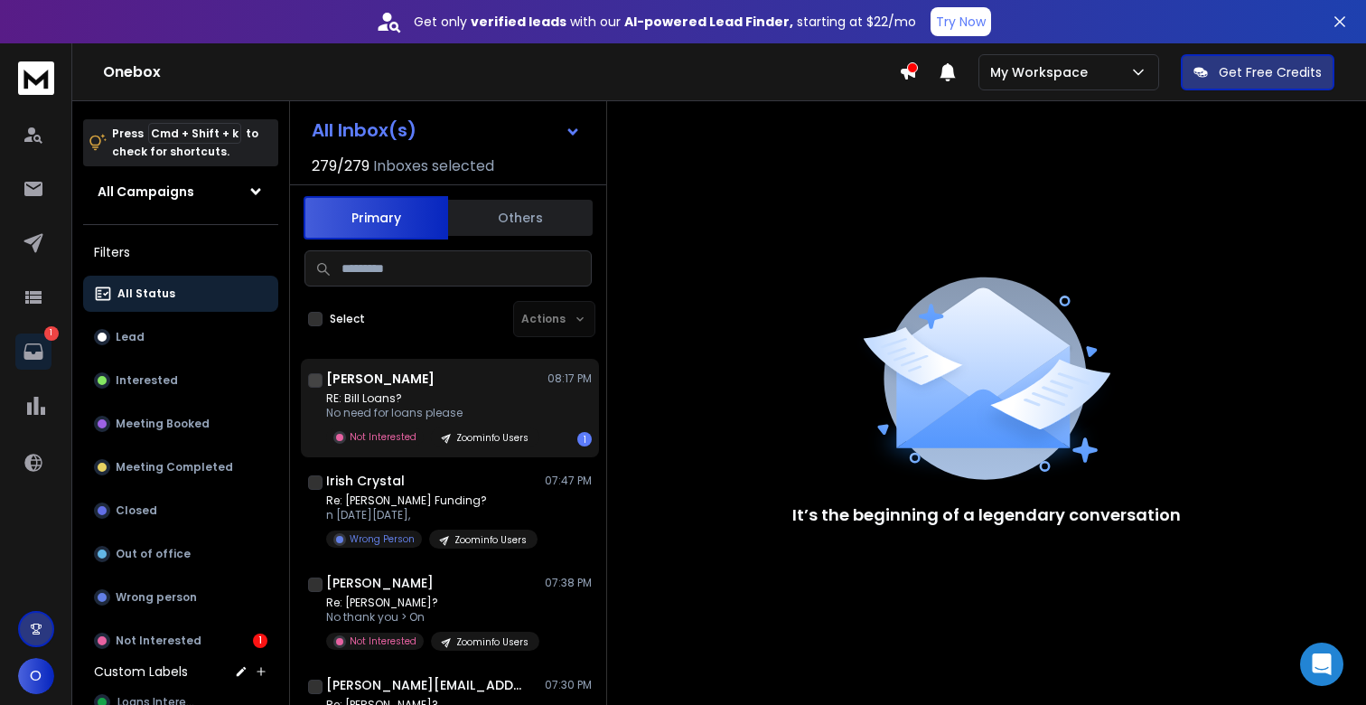
drag, startPoint x: 470, startPoint y: 462, endPoint x: 477, endPoint y: 422, distance: 40.4
click at [470, 462] on div "Irish Crystal 07:47 PM Re: [PERSON_NAME] Funding? n [DATE][DATE], Wrong Person …" at bounding box center [450, 510] width 298 height 98
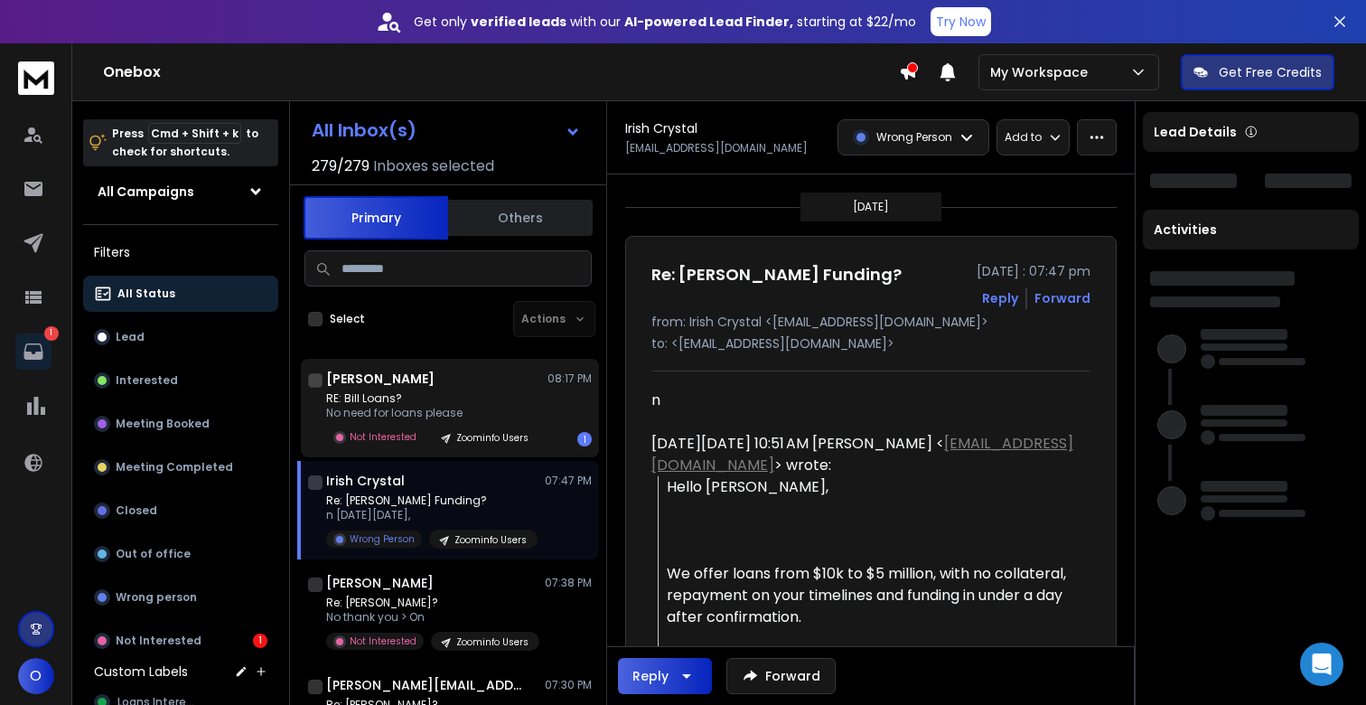
click at [477, 421] on div "RE: Bill Loans? No need for loans please Not Interested Zoominfo Users" at bounding box center [432, 418] width 213 height 55
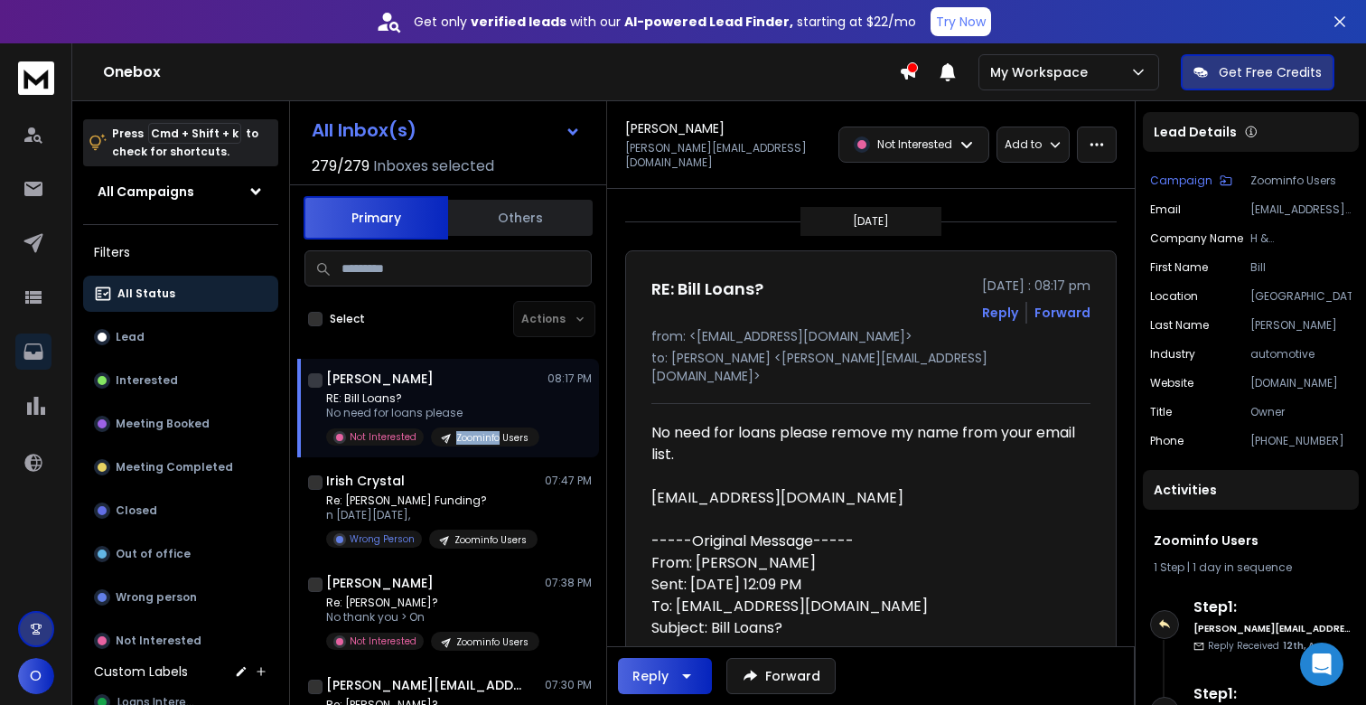
click at [522, 200] on button "Others" at bounding box center [520, 218] width 145 height 40
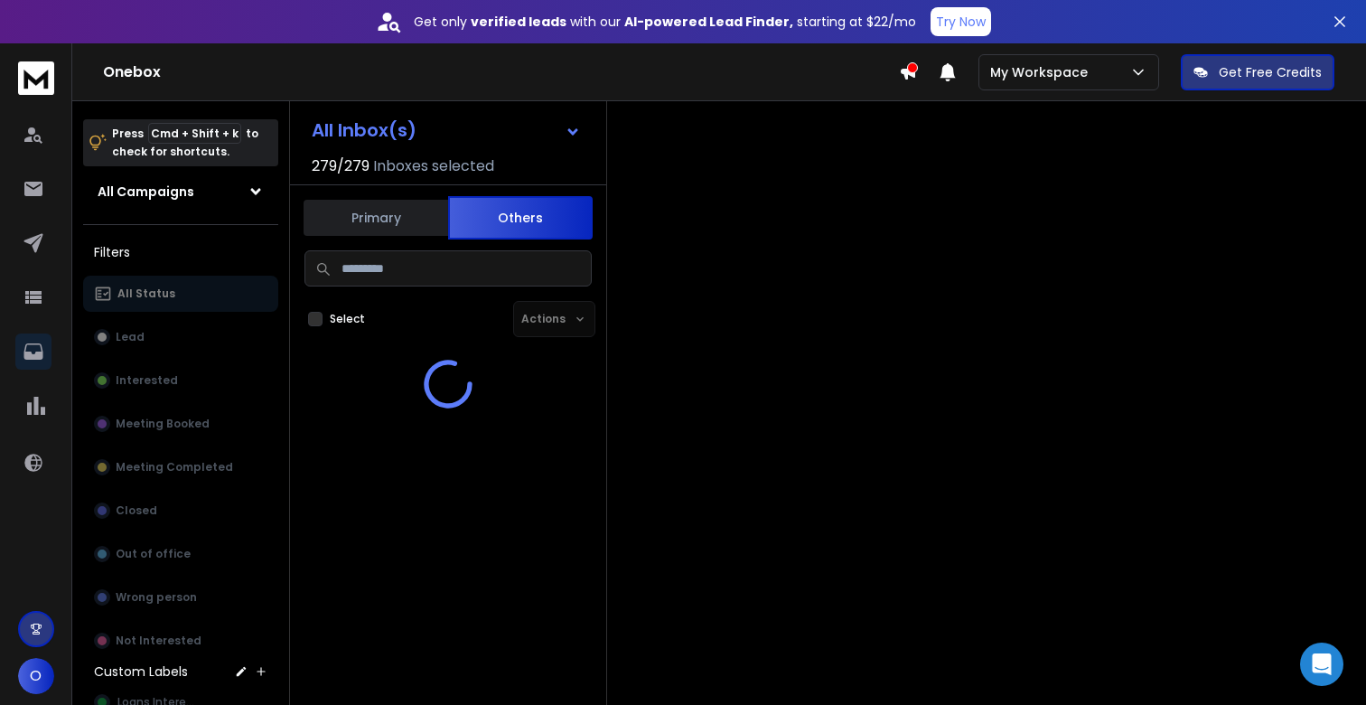
click at [524, 212] on button "Others" at bounding box center [520, 217] width 145 height 43
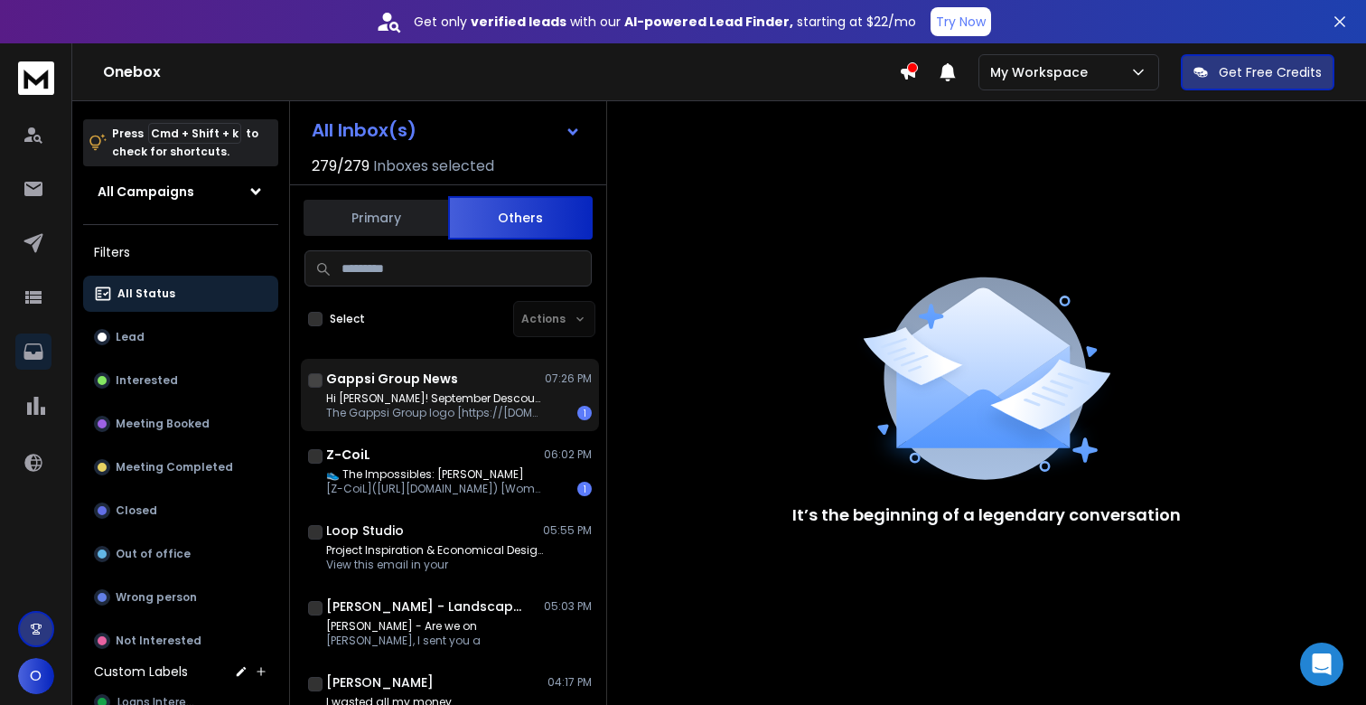
click at [508, 370] on div "Gappsi Group News 07:26 PM" at bounding box center [459, 379] width 266 height 18
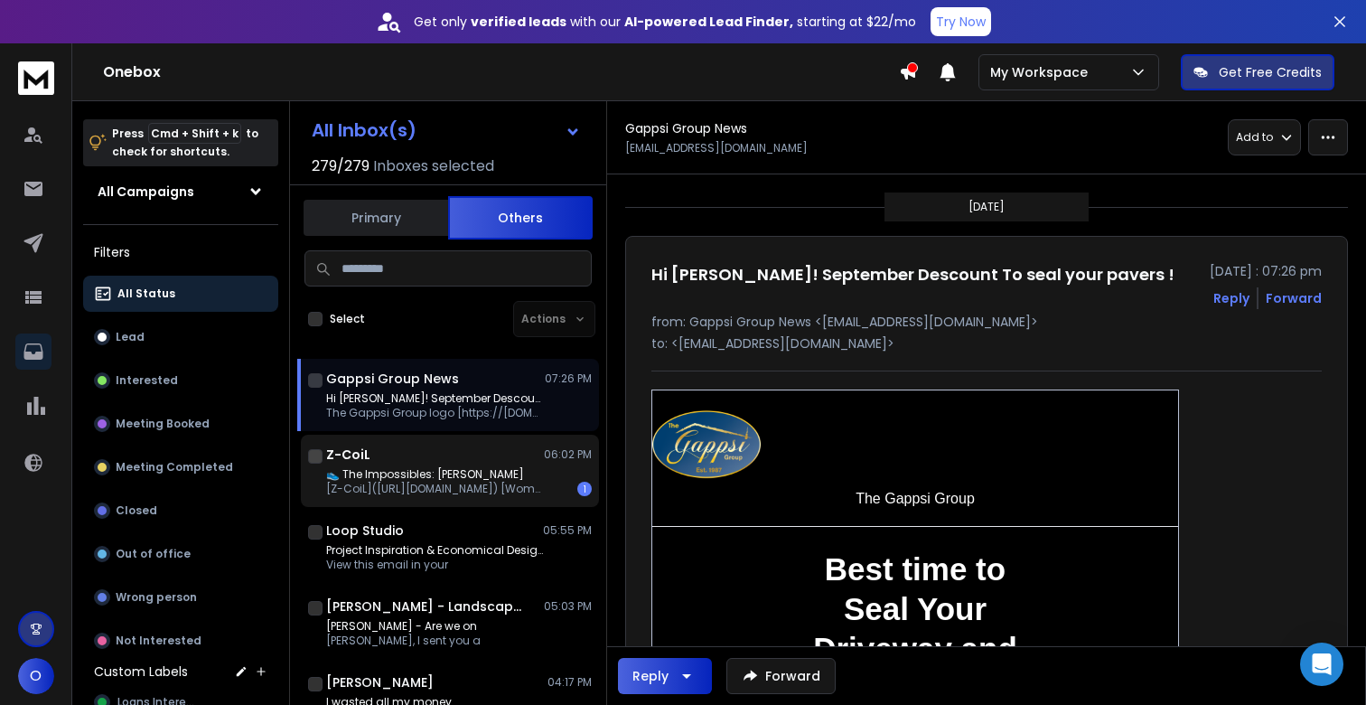
click at [492, 464] on div "Z-CoiL 06:02 PM 👟 The Impossibles: [PERSON_NAME] [Z-CoiL]([URL][DOMAIN_NAME]) […" at bounding box center [459, 470] width 266 height 51
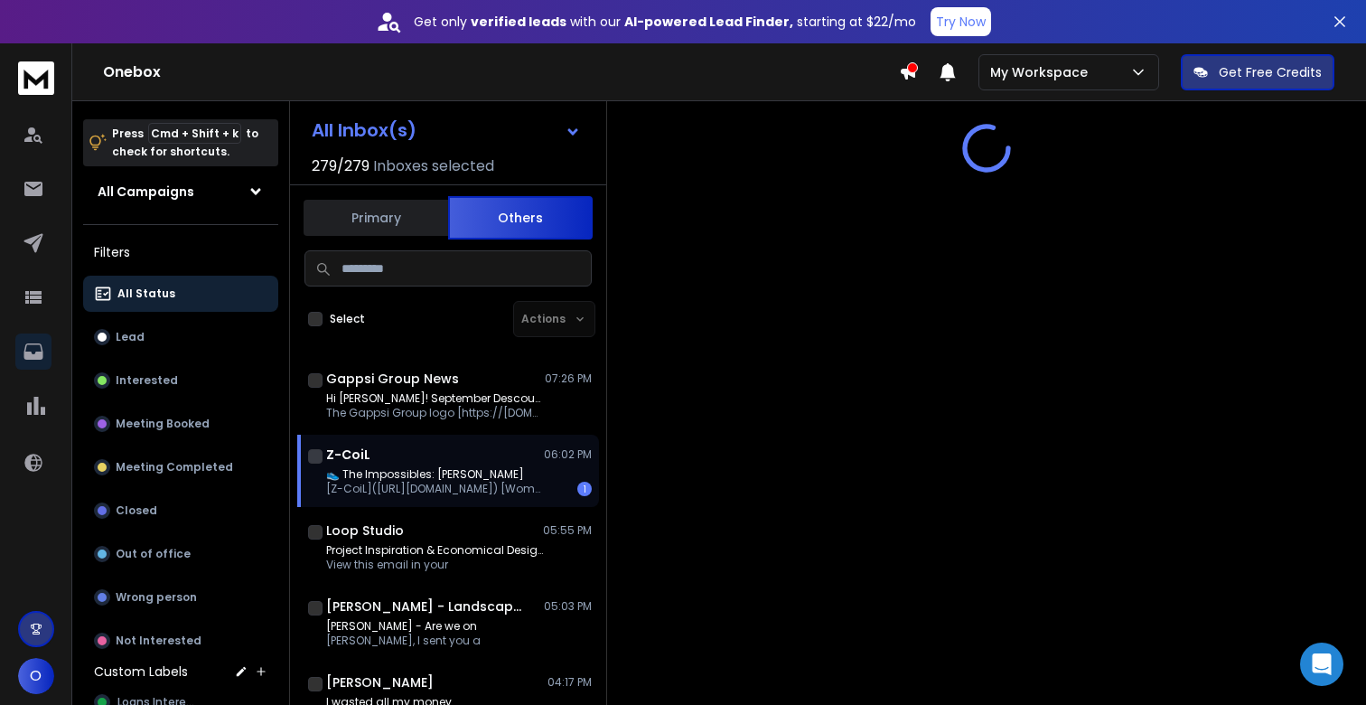
click at [492, 464] on div "Z-CoiL 06:02 PM 👟 The Impossibles: [PERSON_NAME] [Z-CoiL]([URL][DOMAIN_NAME]) […" at bounding box center [459, 470] width 266 height 51
click at [401, 217] on button "Primary" at bounding box center [376, 218] width 145 height 40
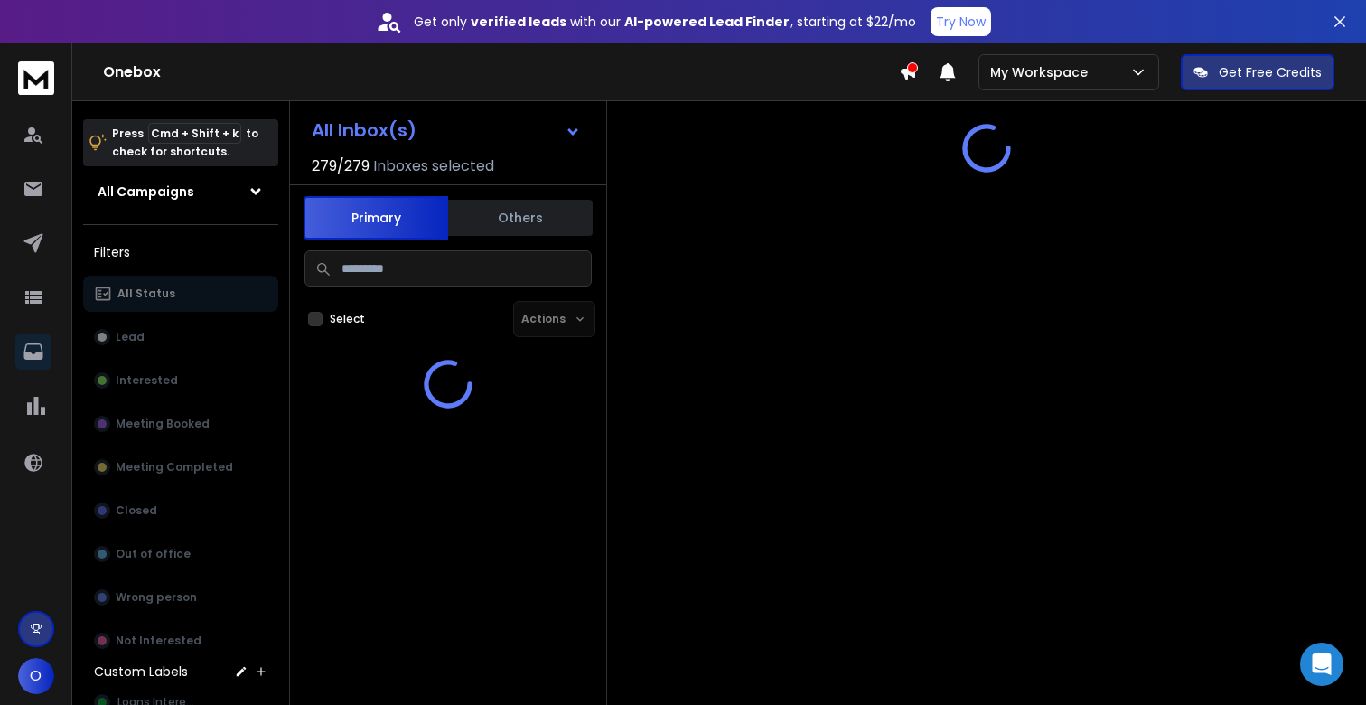
click at [401, 217] on button "Primary" at bounding box center [376, 217] width 145 height 43
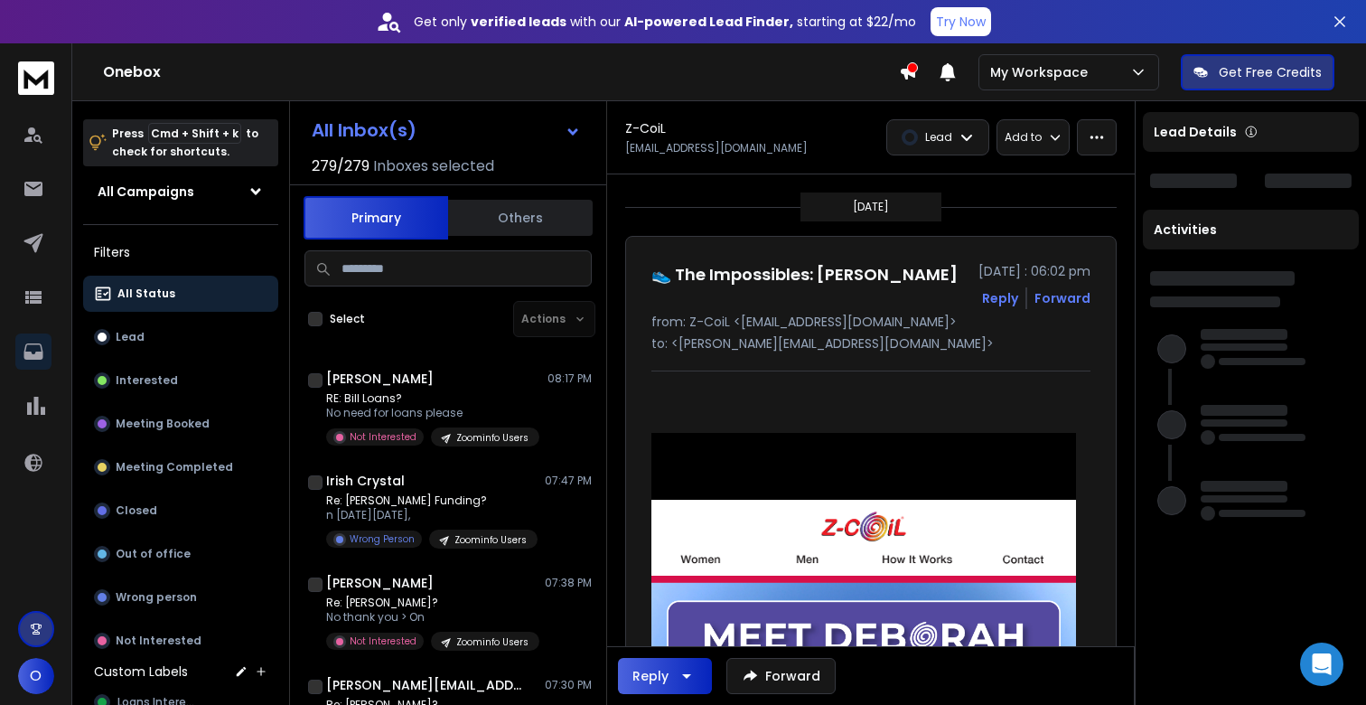
click at [519, 229] on button "Others" at bounding box center [520, 218] width 145 height 40
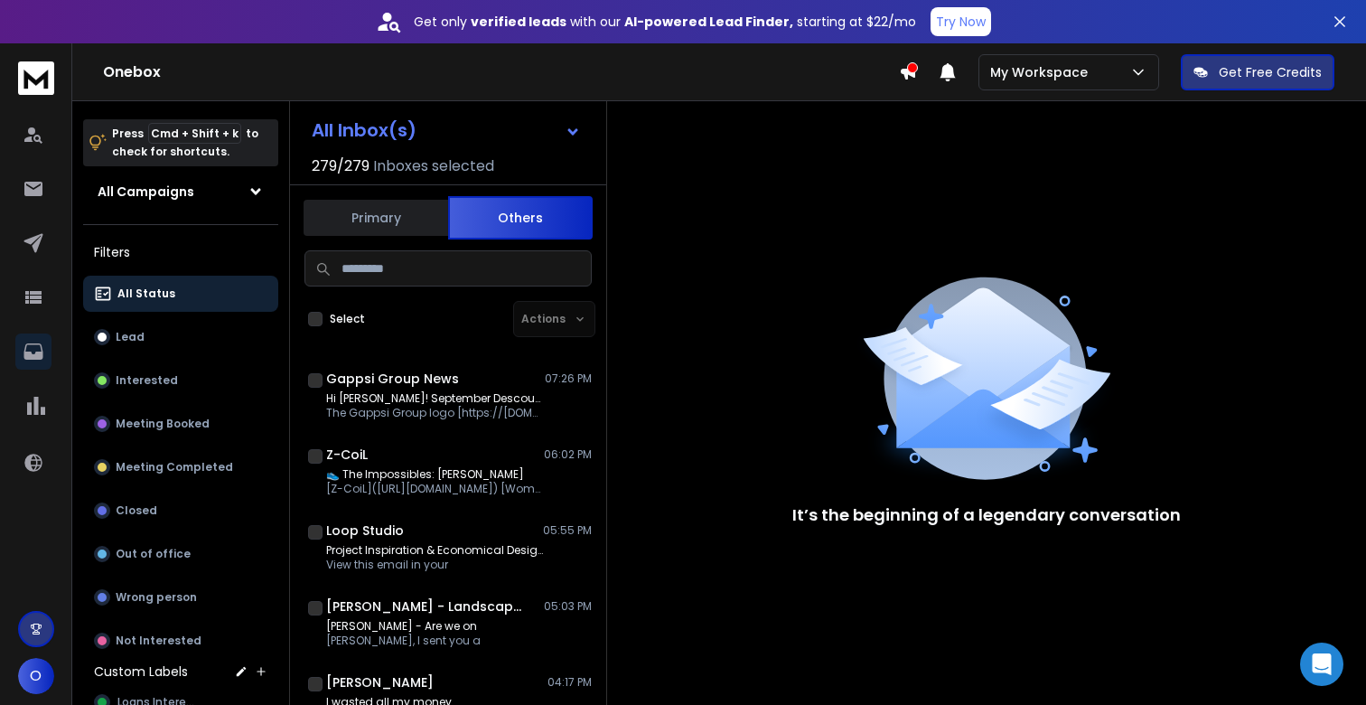
click at [416, 222] on button "Primary" at bounding box center [376, 218] width 145 height 40
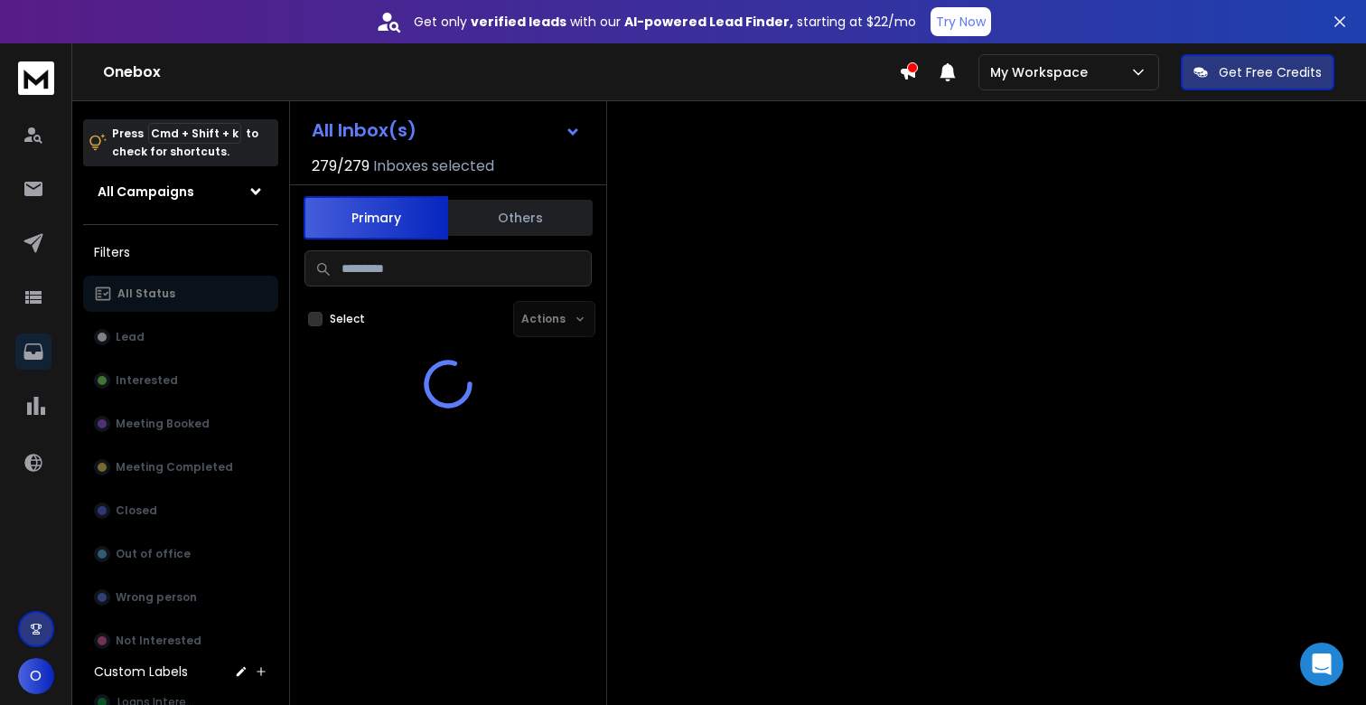
click at [416, 222] on button "Primary" at bounding box center [376, 217] width 145 height 43
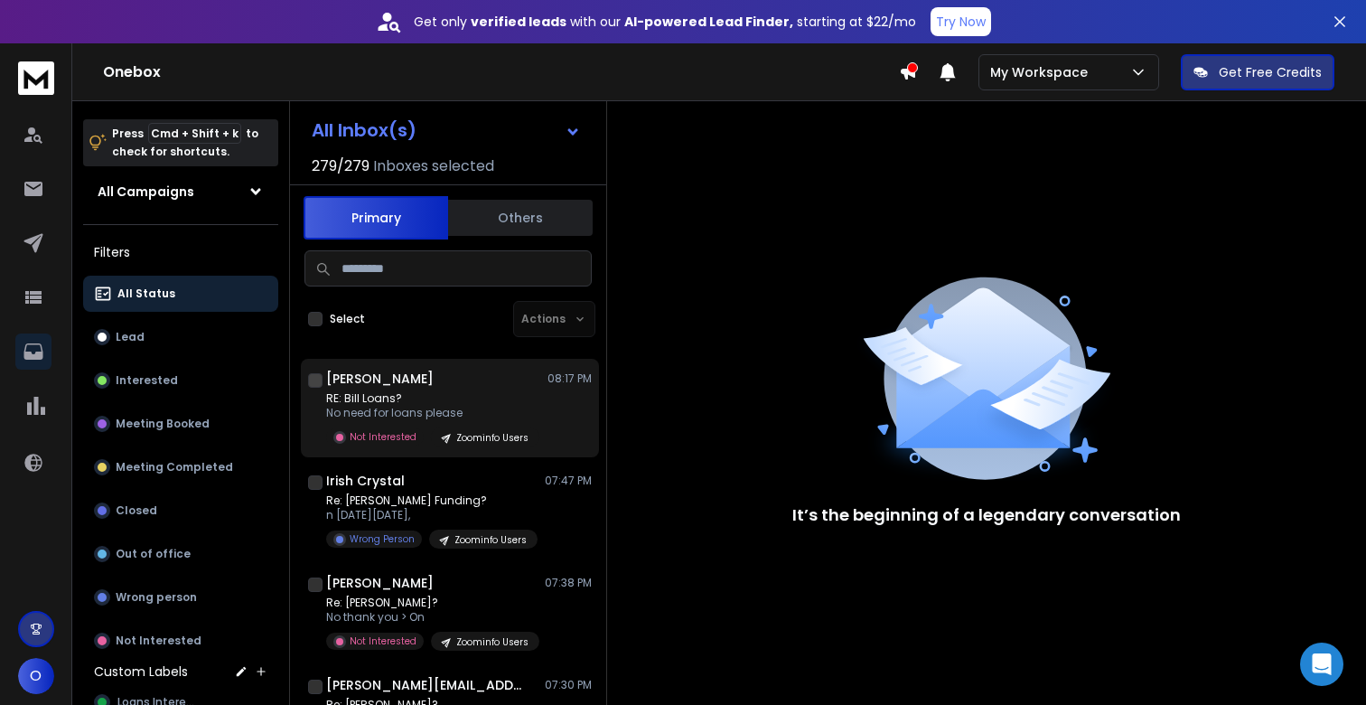
click at [510, 427] on div "Zoominfo Users" at bounding box center [485, 436] width 108 height 19
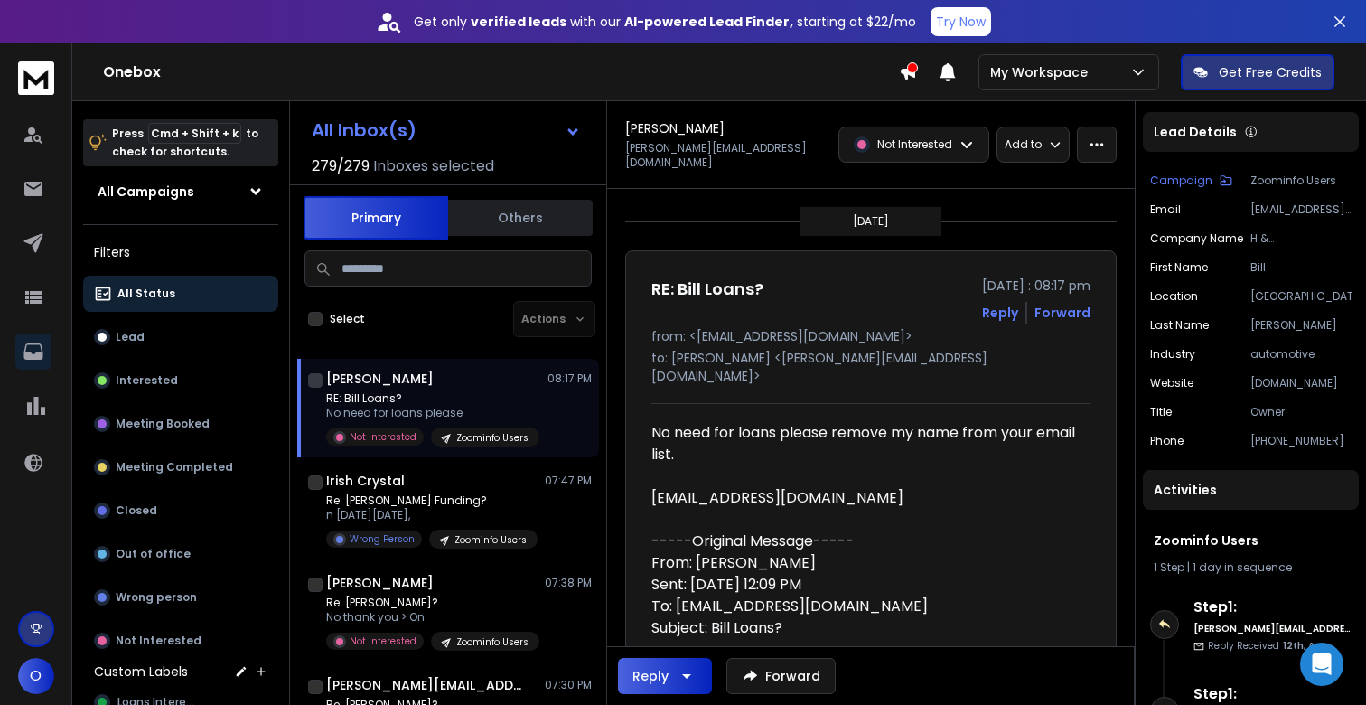
click at [536, 215] on button "Others" at bounding box center [520, 218] width 145 height 40
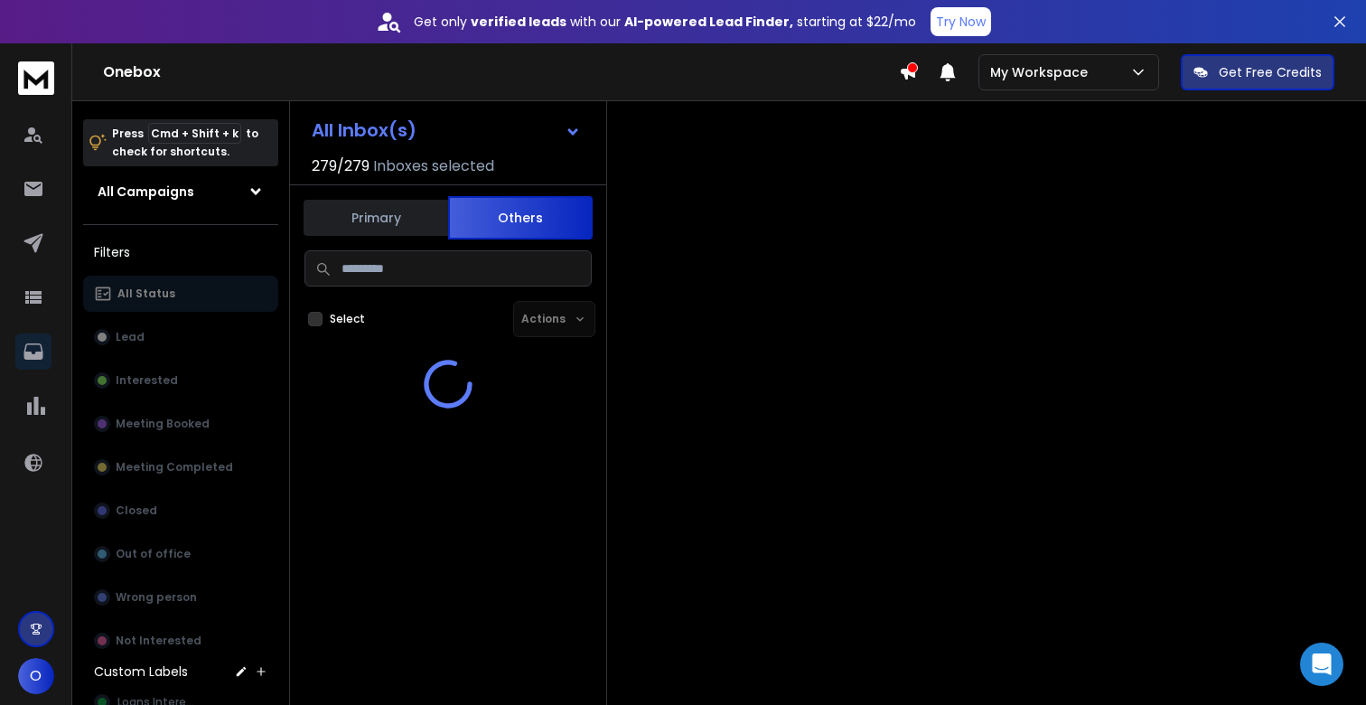
click at [536, 215] on button "Others" at bounding box center [520, 217] width 145 height 43
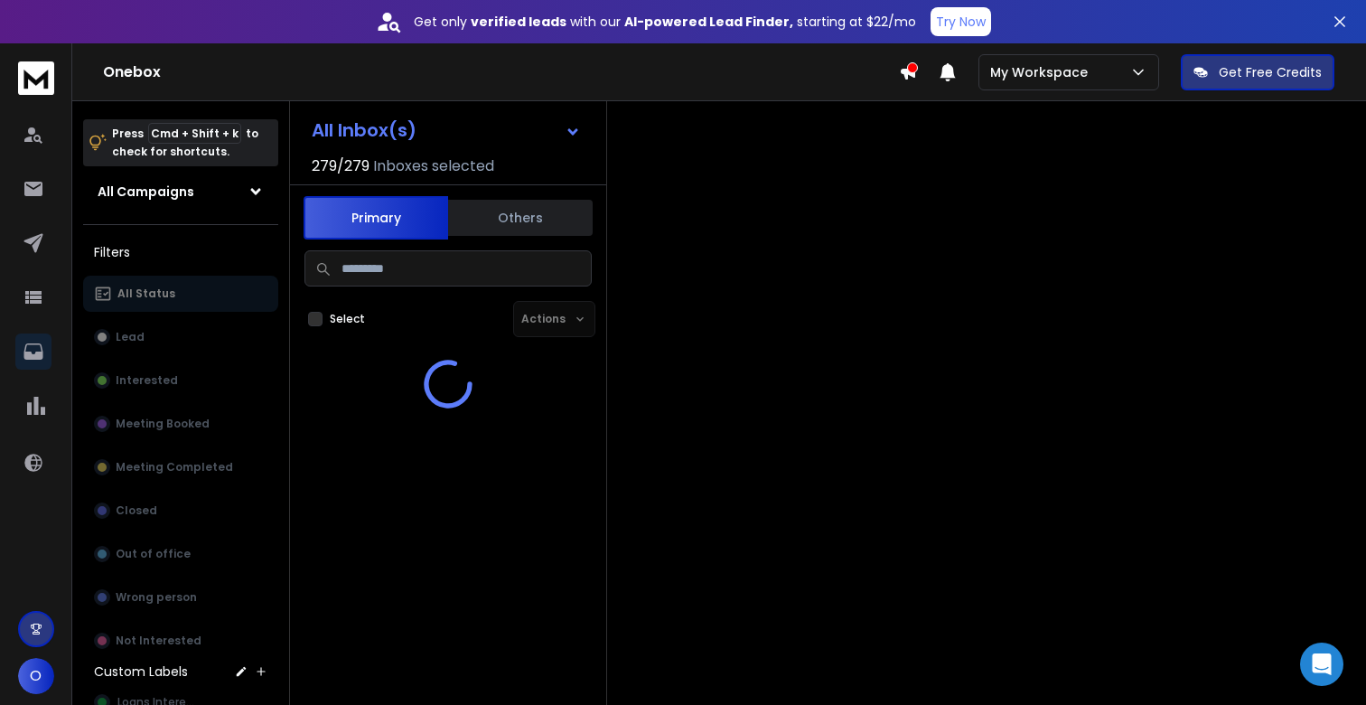
click at [398, 219] on button "Primary" at bounding box center [376, 217] width 145 height 43
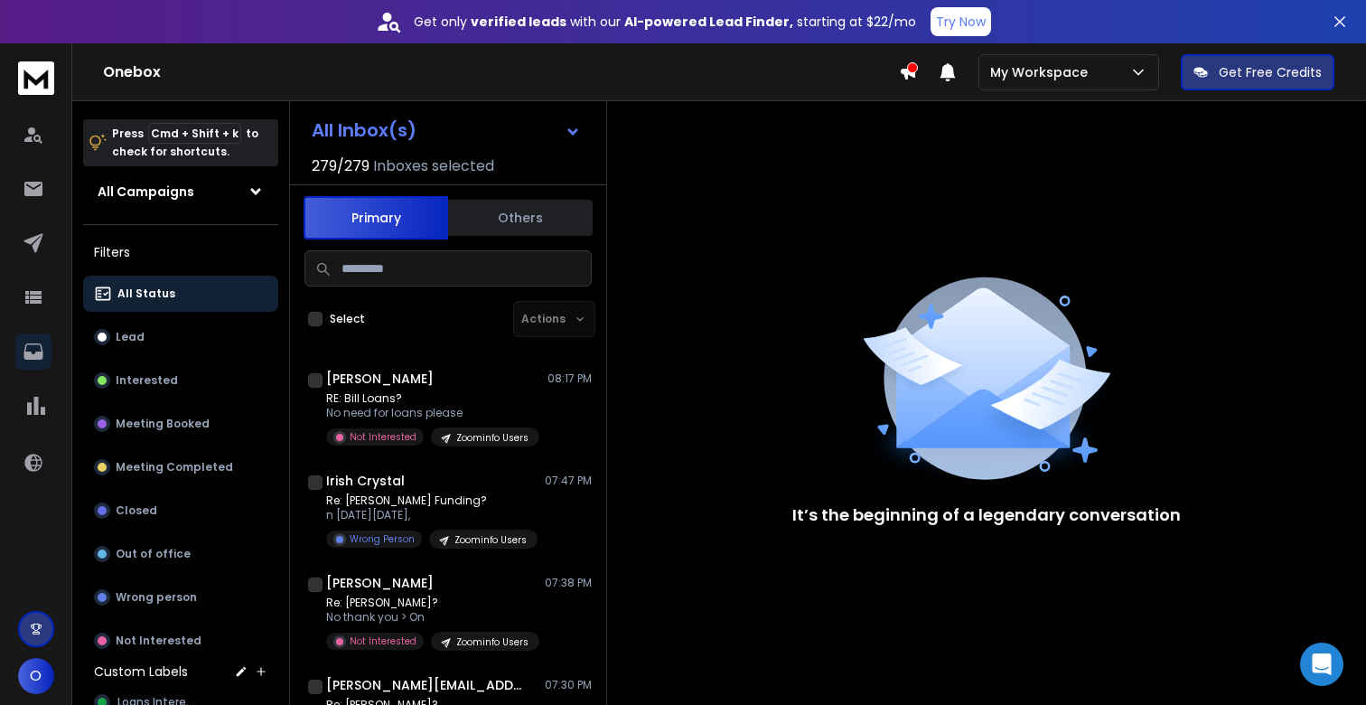
click at [559, 238] on div "Primary Others Select Actions [PERSON_NAME] 08:17 PM RE: Bill Loans? No need fo…" at bounding box center [448, 538] width 316 height 677
click at [551, 227] on button "Others" at bounding box center [520, 218] width 145 height 40
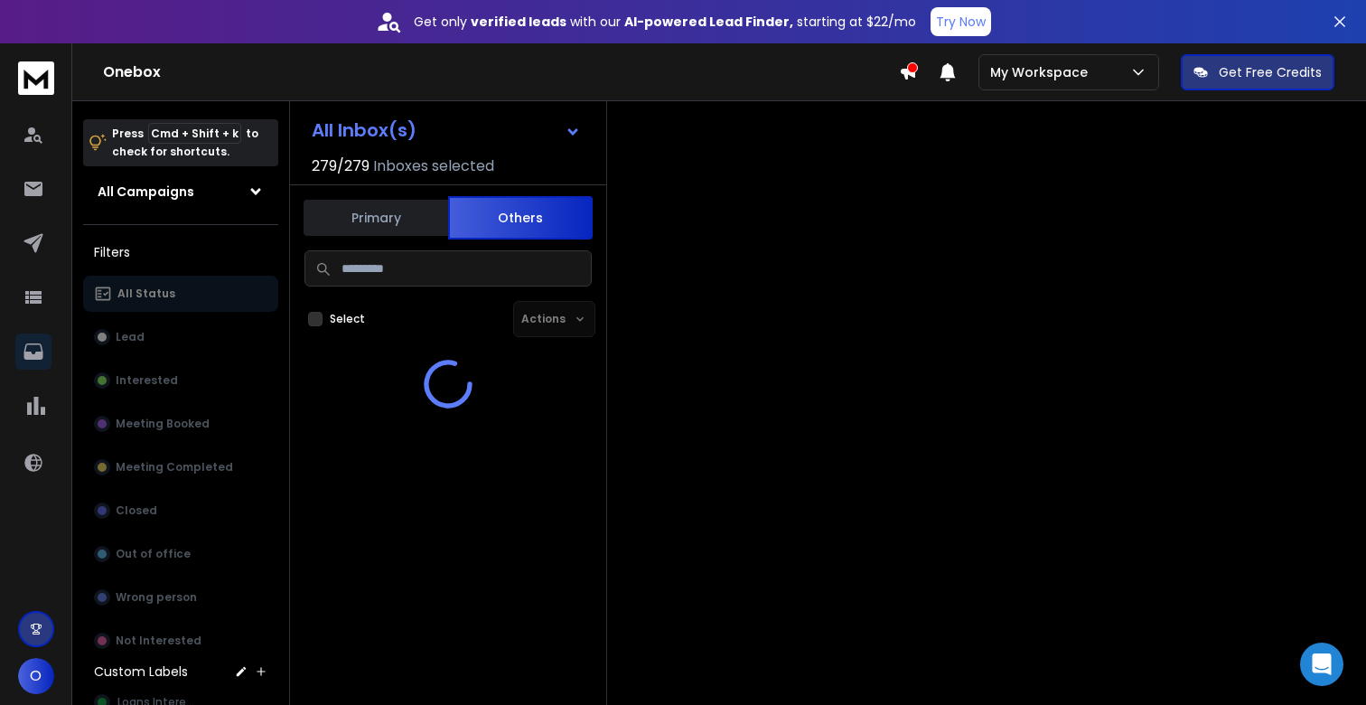
click at [551, 227] on button "Others" at bounding box center [520, 217] width 145 height 43
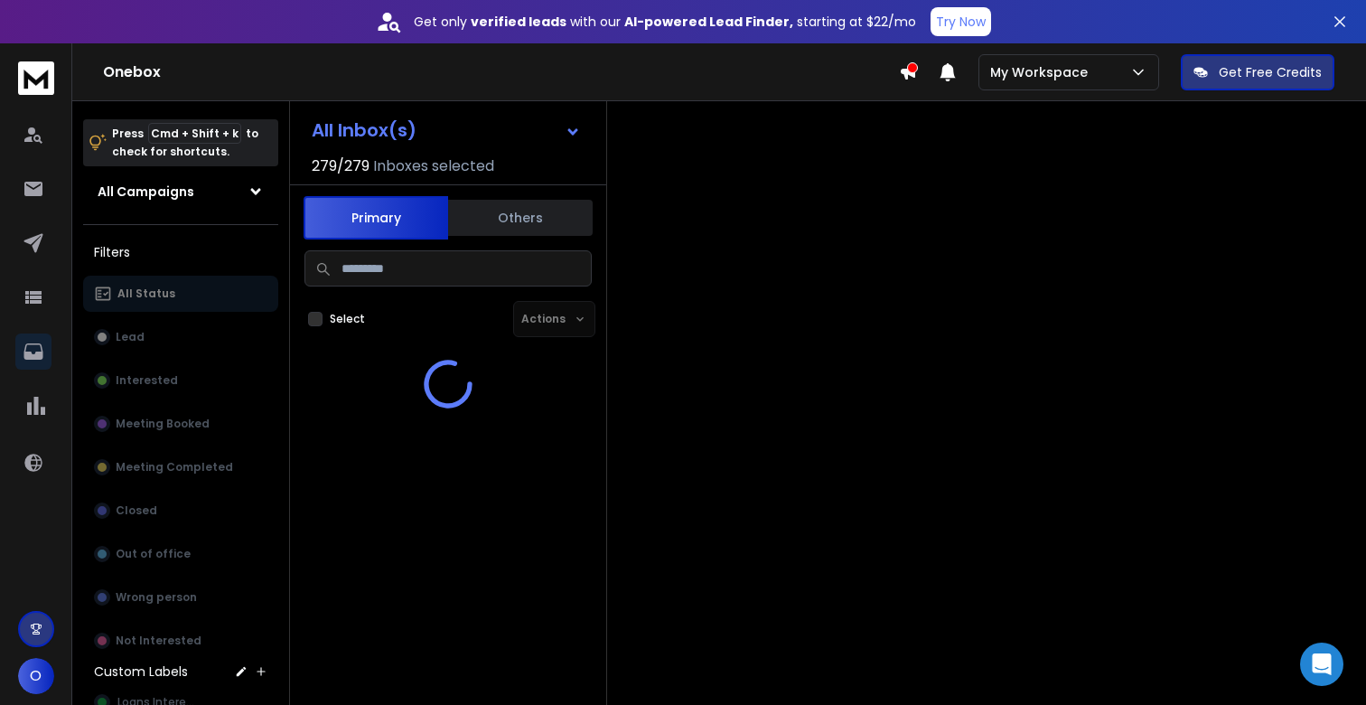
click at [419, 219] on button "Primary" at bounding box center [376, 217] width 145 height 43
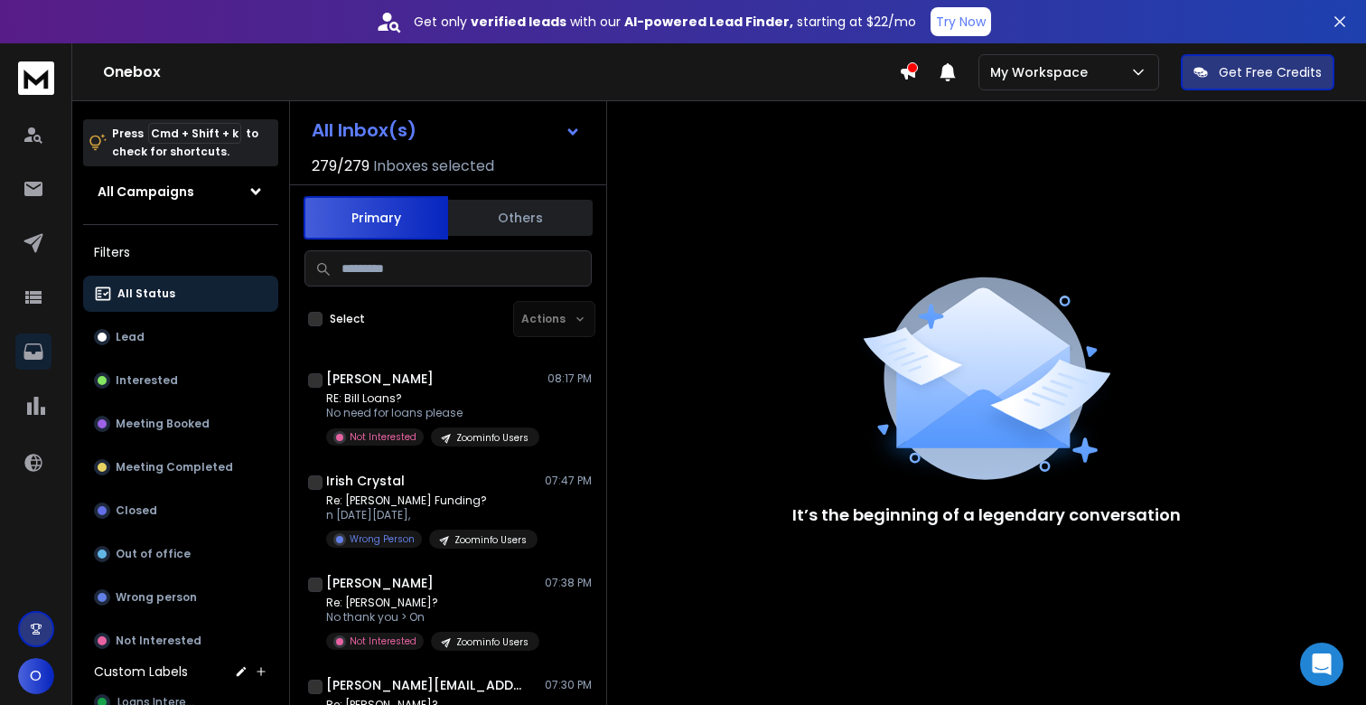
click at [493, 172] on div "279 / 279 Inboxes selected" at bounding box center [448, 166] width 273 height 22
click at [493, 191] on div "All Inbox(s) 279 / 279 Inboxes selected Primary Others Select Actions [PERSON_N…" at bounding box center [448, 453] width 316 height 705
click at [451, 205] on button "Others" at bounding box center [520, 218] width 145 height 40
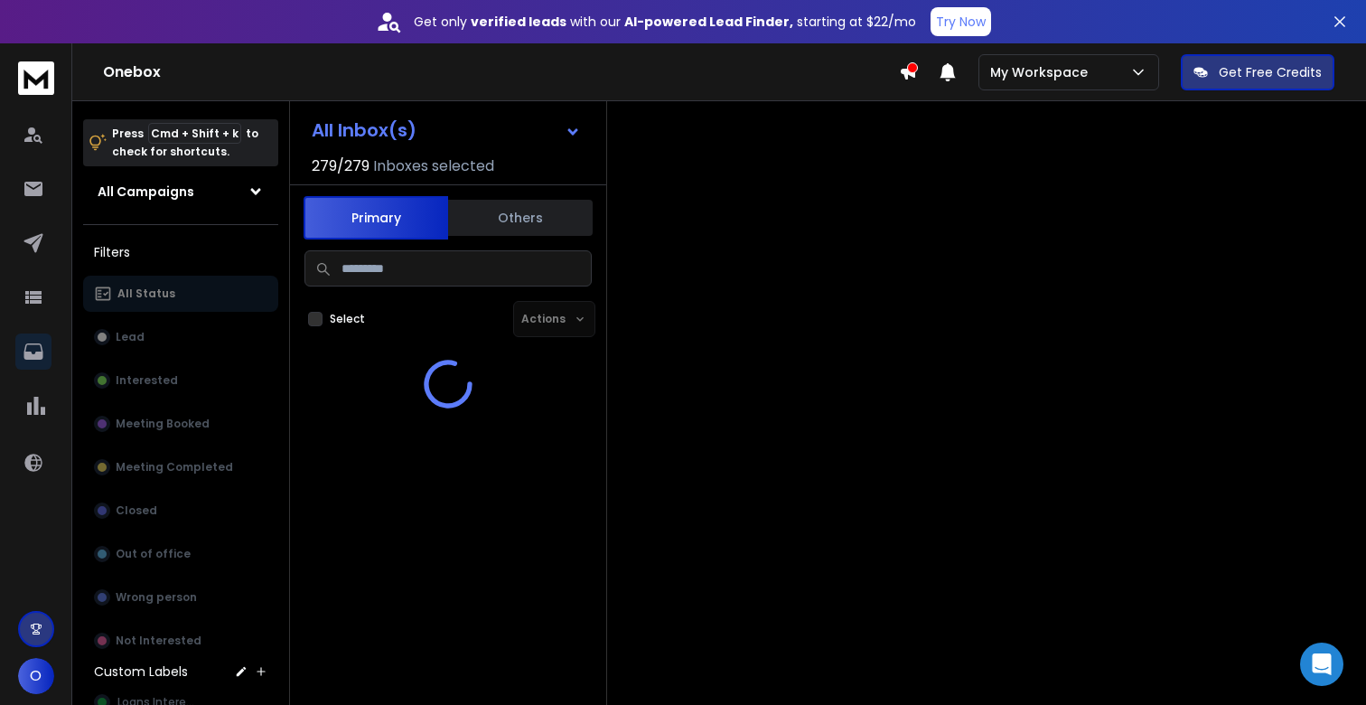
click at [411, 210] on button "Primary" at bounding box center [376, 217] width 145 height 43
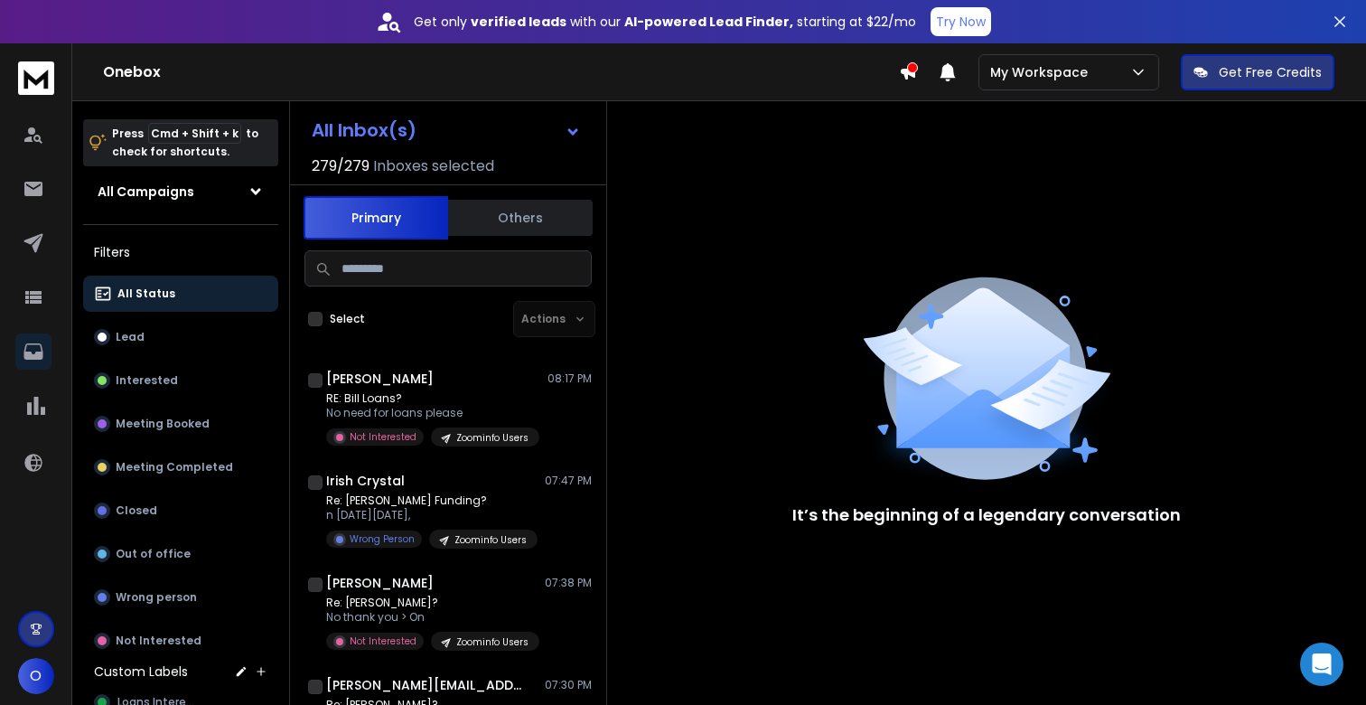
click at [495, 246] on div at bounding box center [448, 264] width 302 height 43
click at [494, 233] on button "Others" at bounding box center [520, 218] width 145 height 40
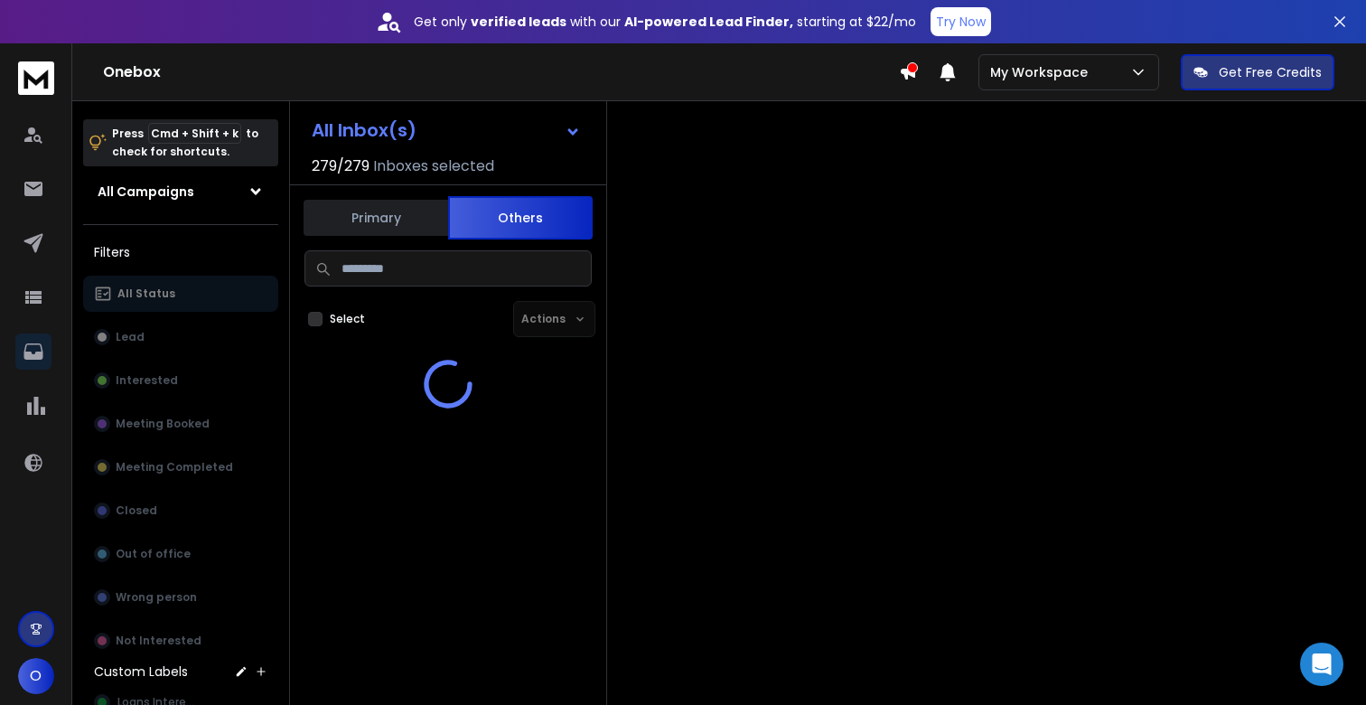
click at [497, 220] on button "Others" at bounding box center [520, 217] width 145 height 43
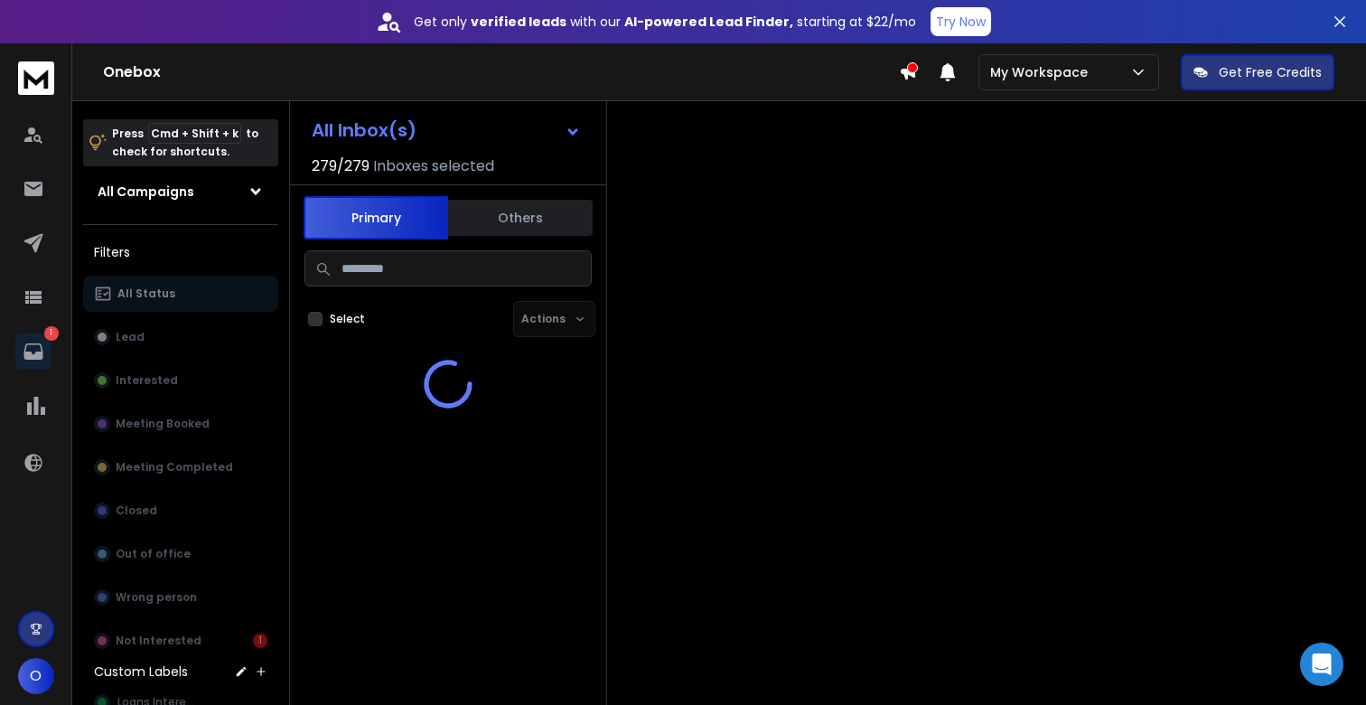
click at [353, 220] on button "Primary" at bounding box center [376, 217] width 145 height 43
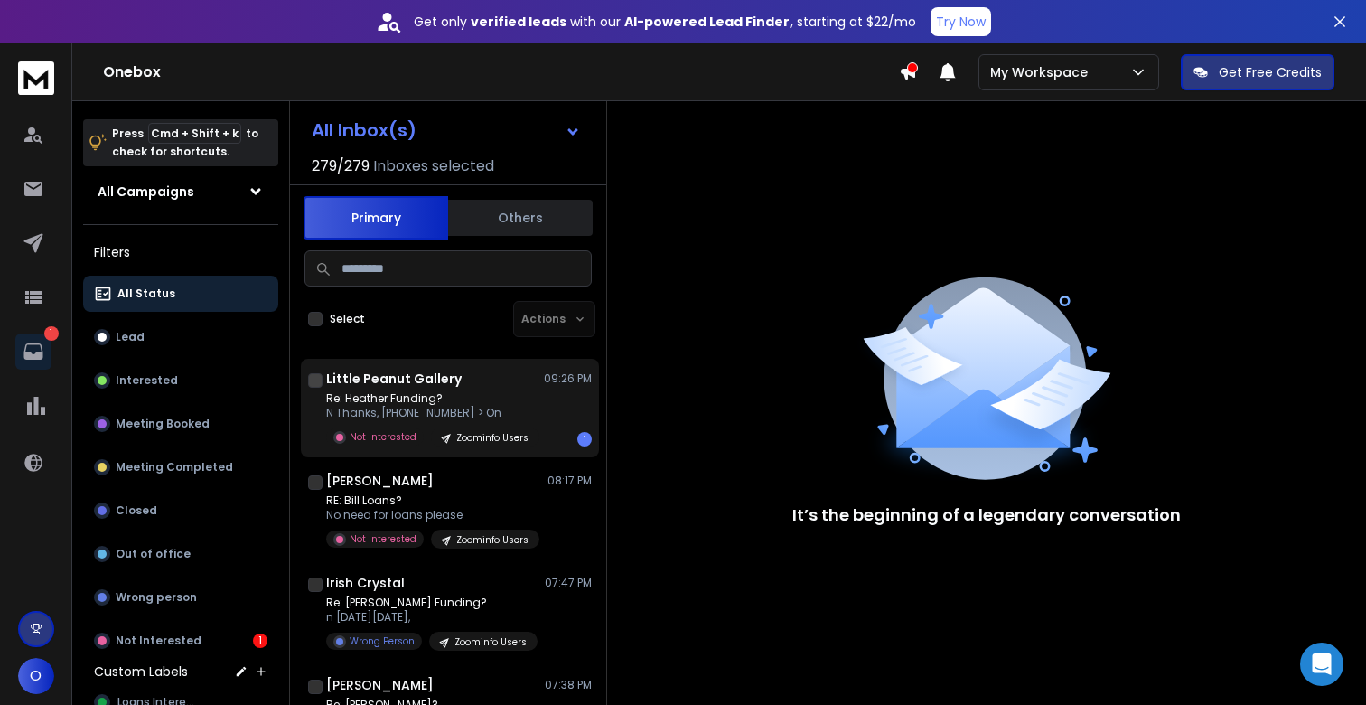
click at [473, 386] on div "Little Peanut Gallery 09:26 PM" at bounding box center [459, 379] width 266 height 18
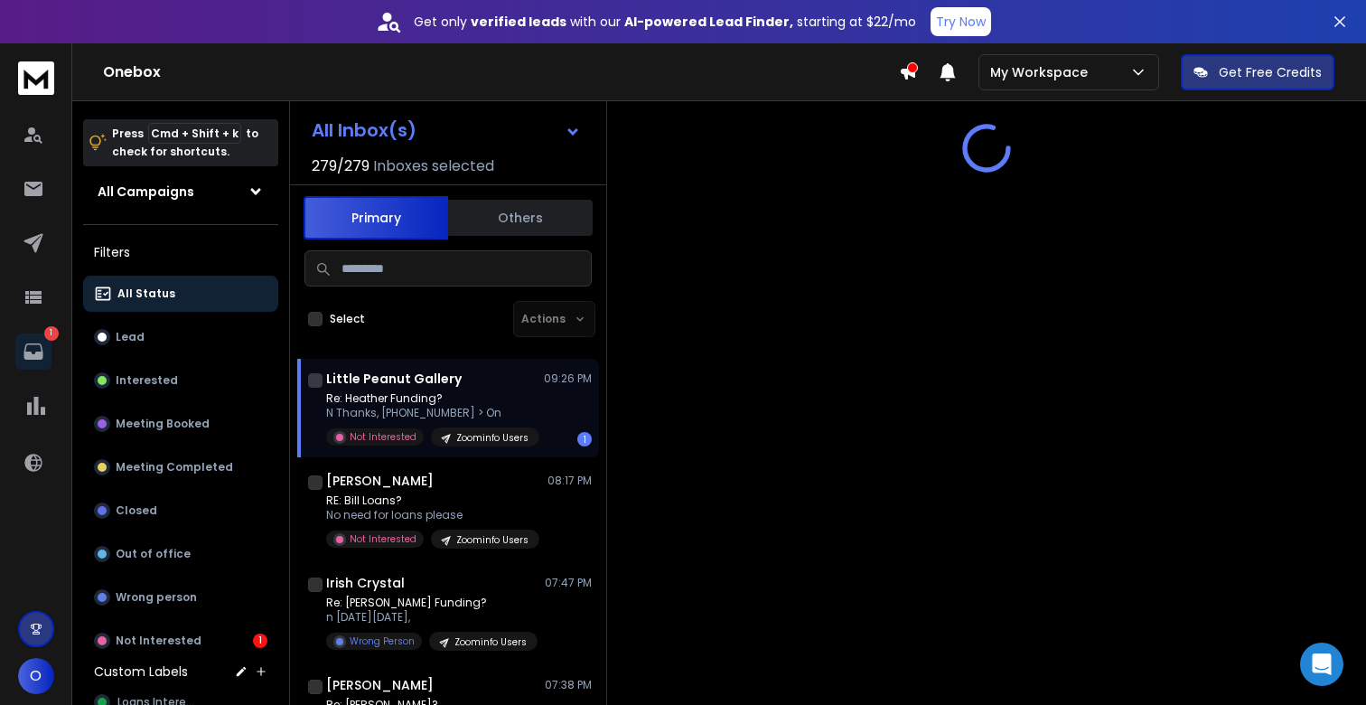
click at [473, 386] on div "Little Peanut Gallery 09:26 PM" at bounding box center [459, 379] width 266 height 18
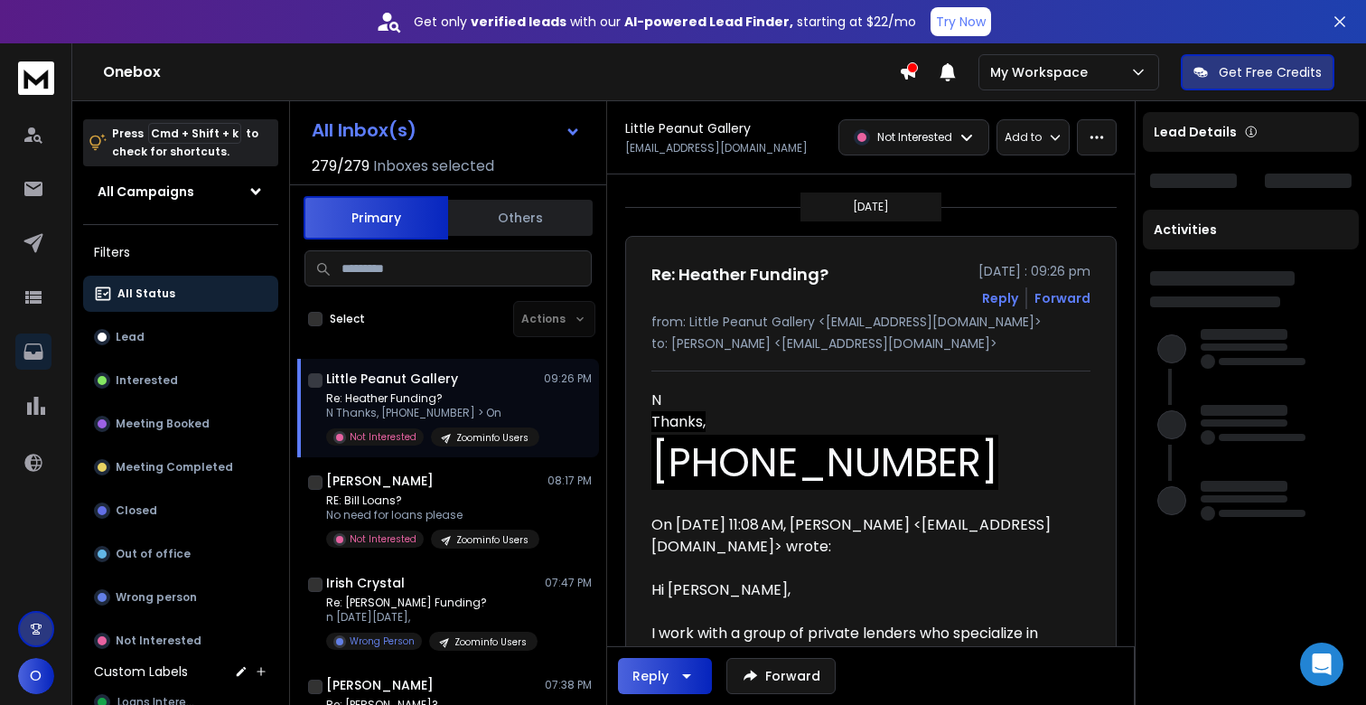
click at [507, 222] on button "Others" at bounding box center [520, 218] width 145 height 40
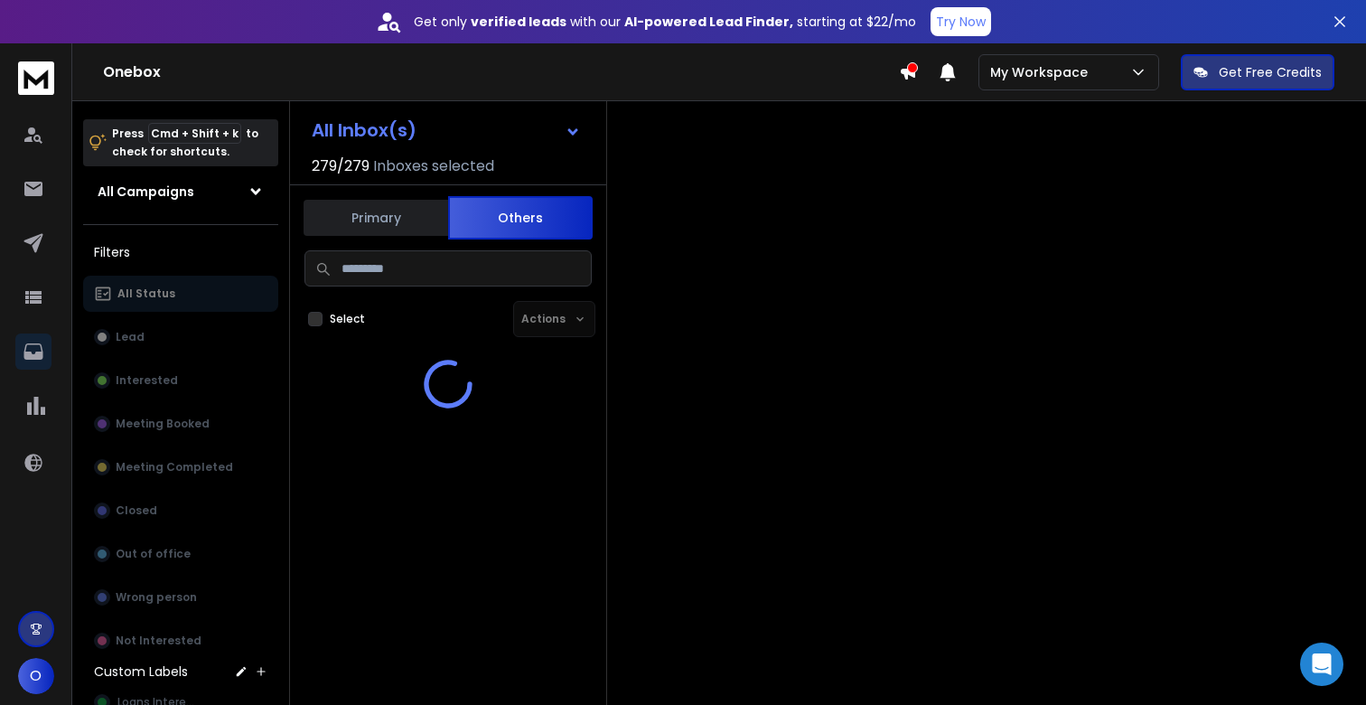
click at [507, 222] on button "Others" at bounding box center [520, 217] width 145 height 43
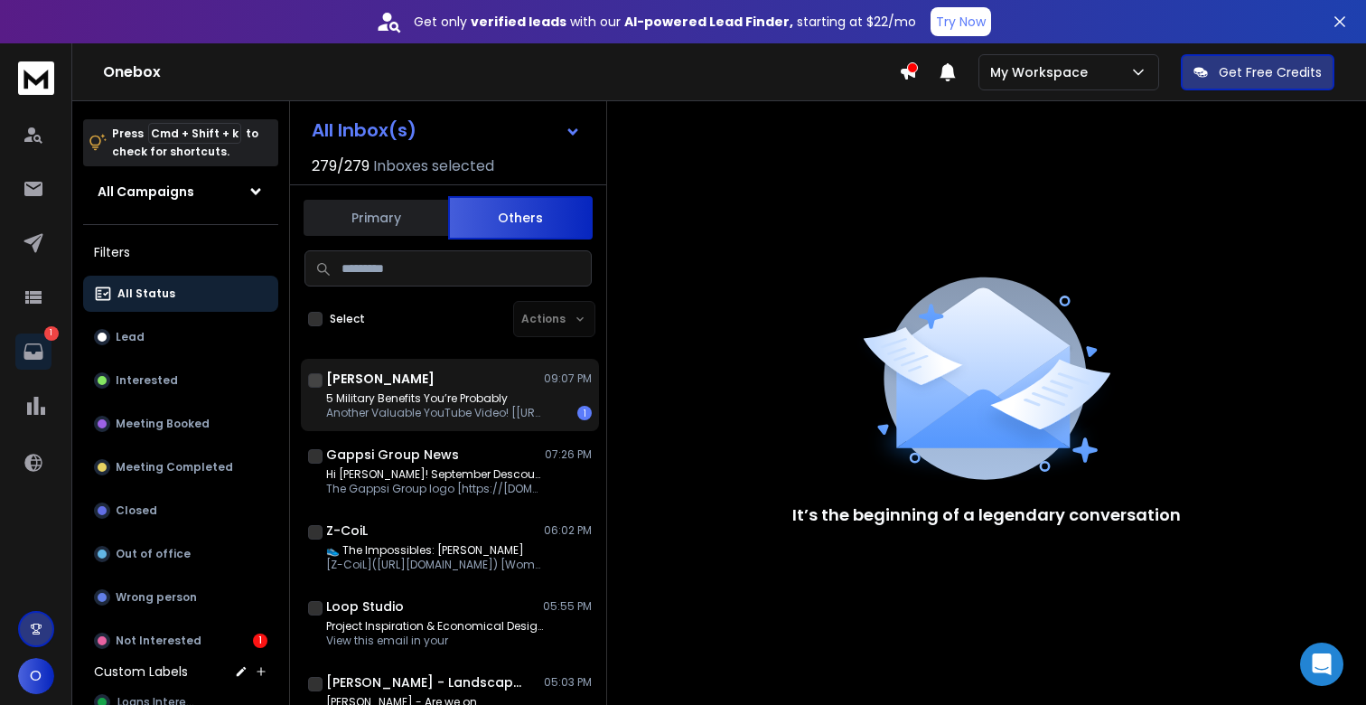
click at [530, 414] on p "Another Valuable YouTube Video! [[URL][DOMAIN_NAME]] HEY [PERSON_NAME]," at bounding box center [434, 413] width 217 height 14
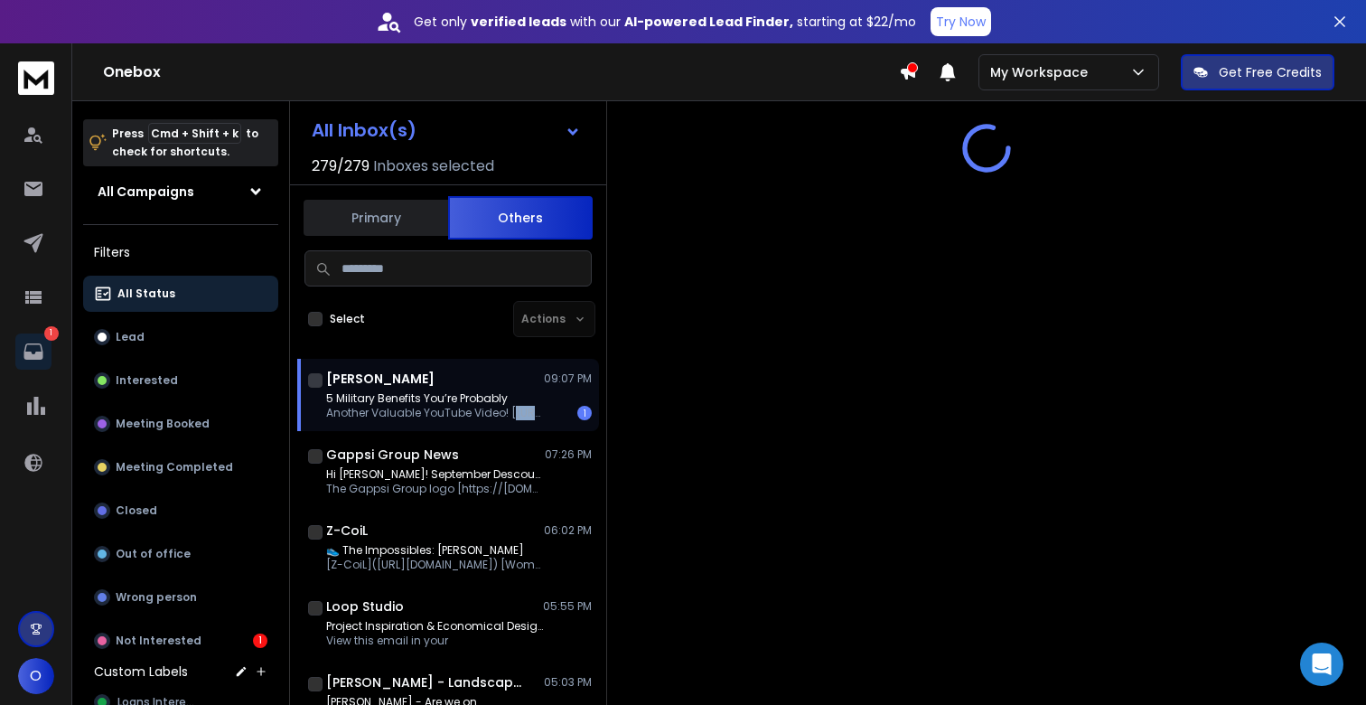
click at [530, 414] on p "Another Valuable YouTube Video! [[URL][DOMAIN_NAME]] HEY [PERSON_NAME]," at bounding box center [434, 413] width 217 height 14
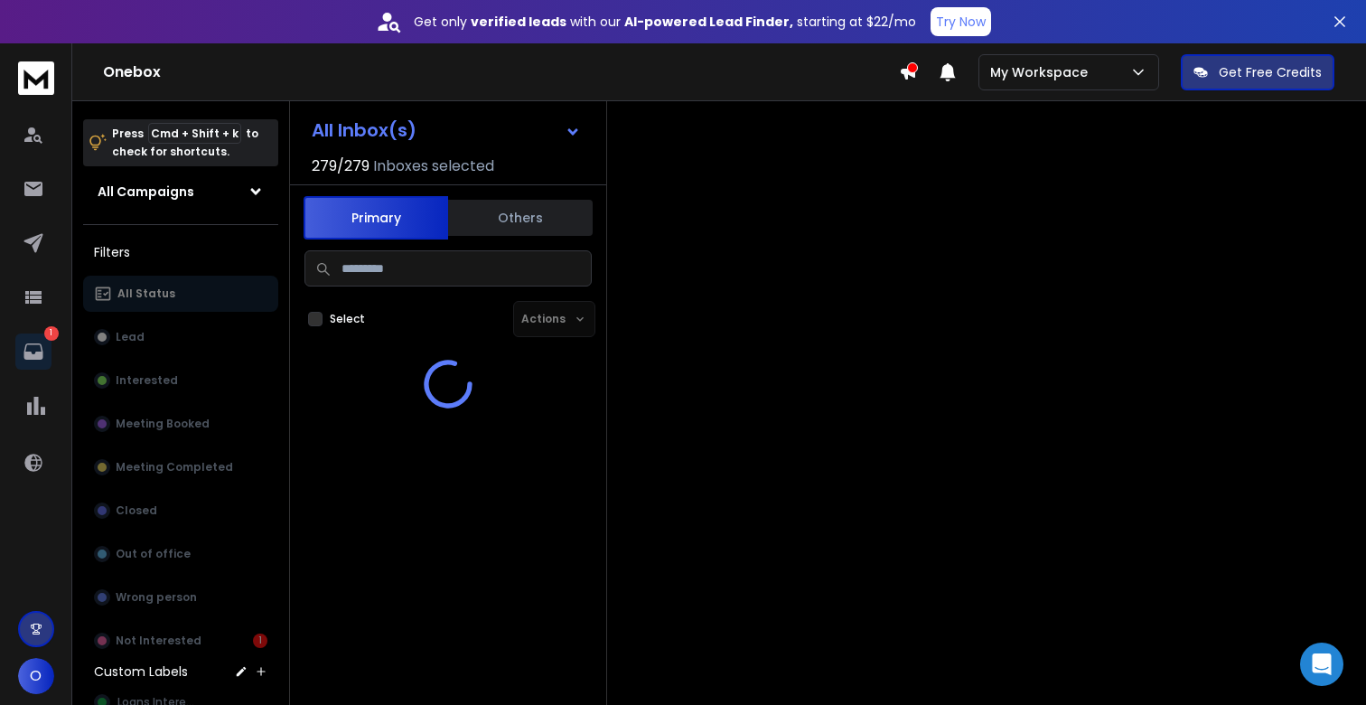
click at [404, 225] on button "Primary" at bounding box center [376, 217] width 145 height 43
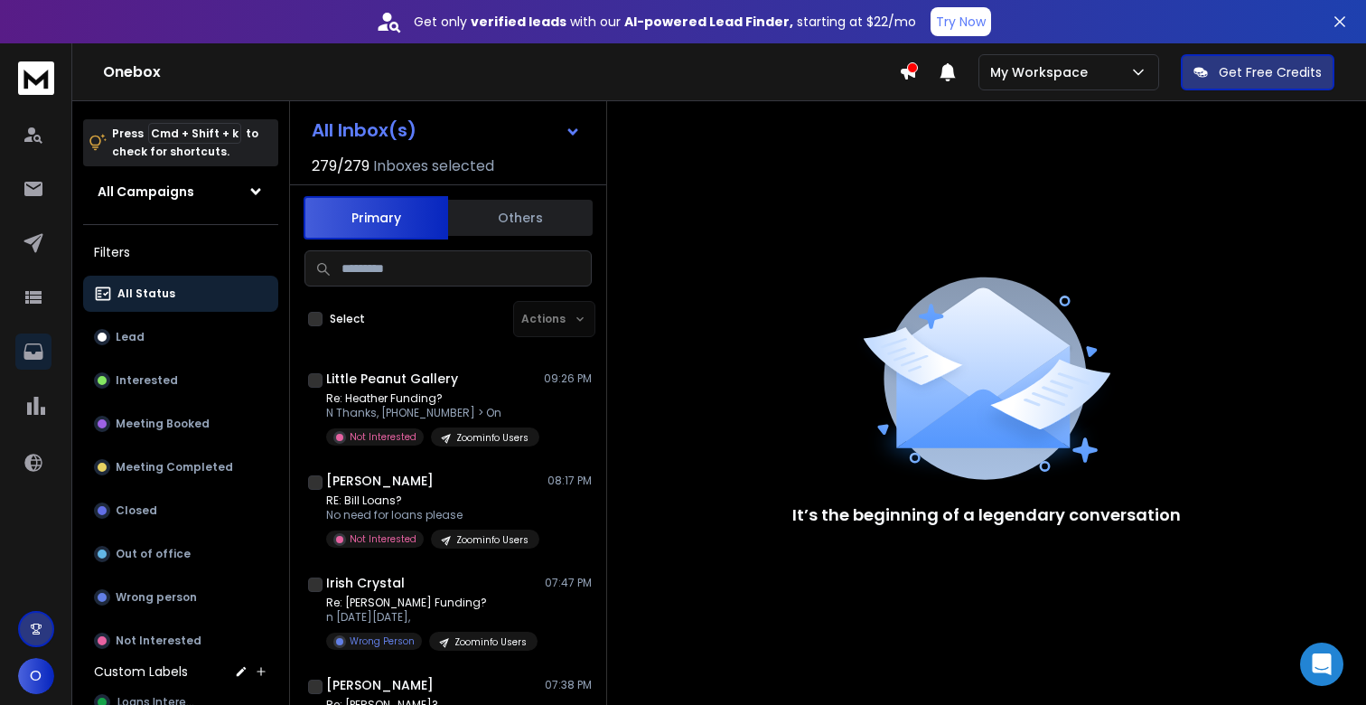
click at [505, 247] on div at bounding box center [448, 264] width 302 height 43
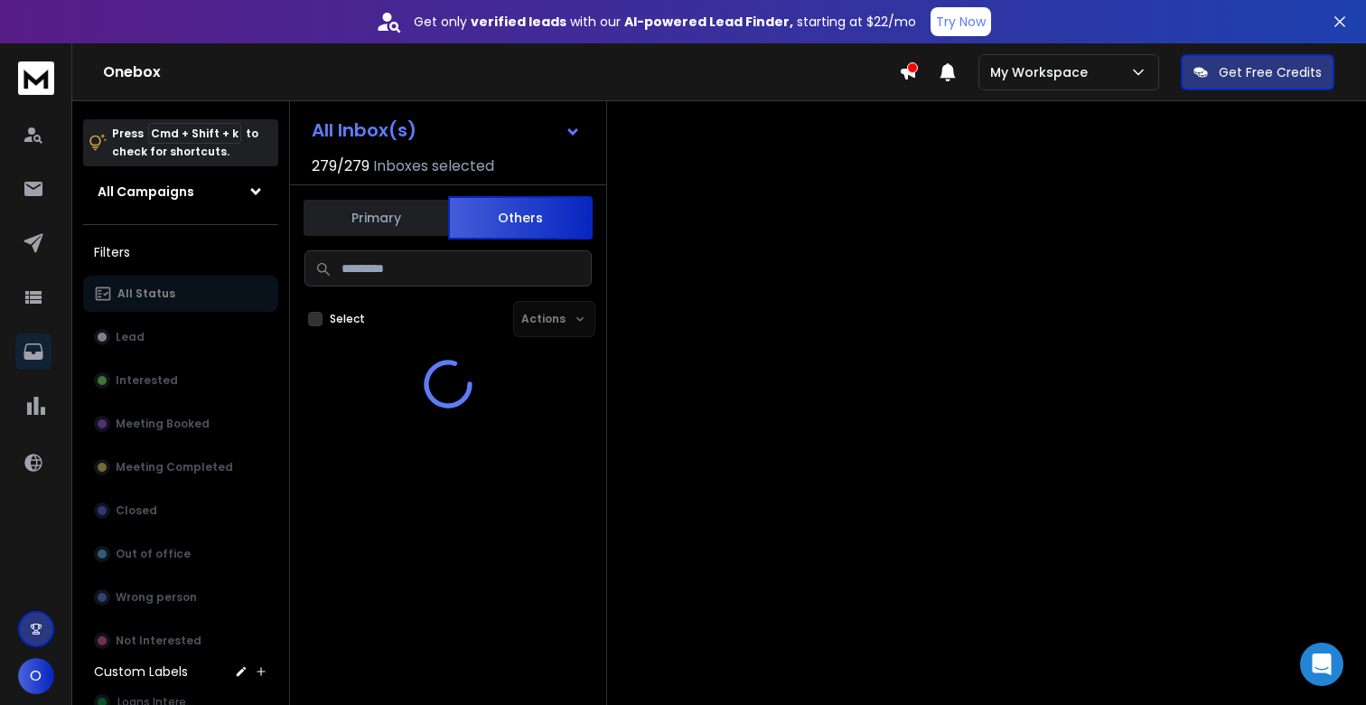
click at [505, 216] on button "Others" at bounding box center [520, 217] width 145 height 43
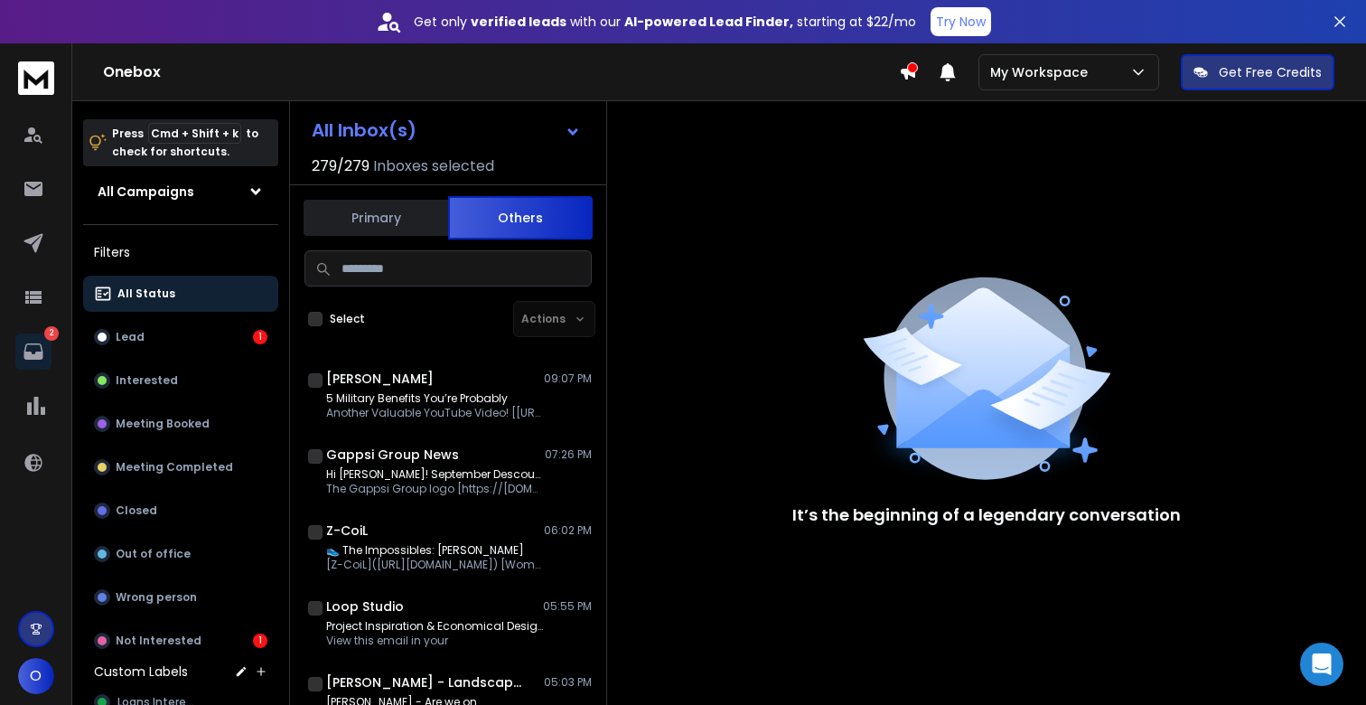
click at [352, 208] on button "Primary" at bounding box center [376, 218] width 145 height 40
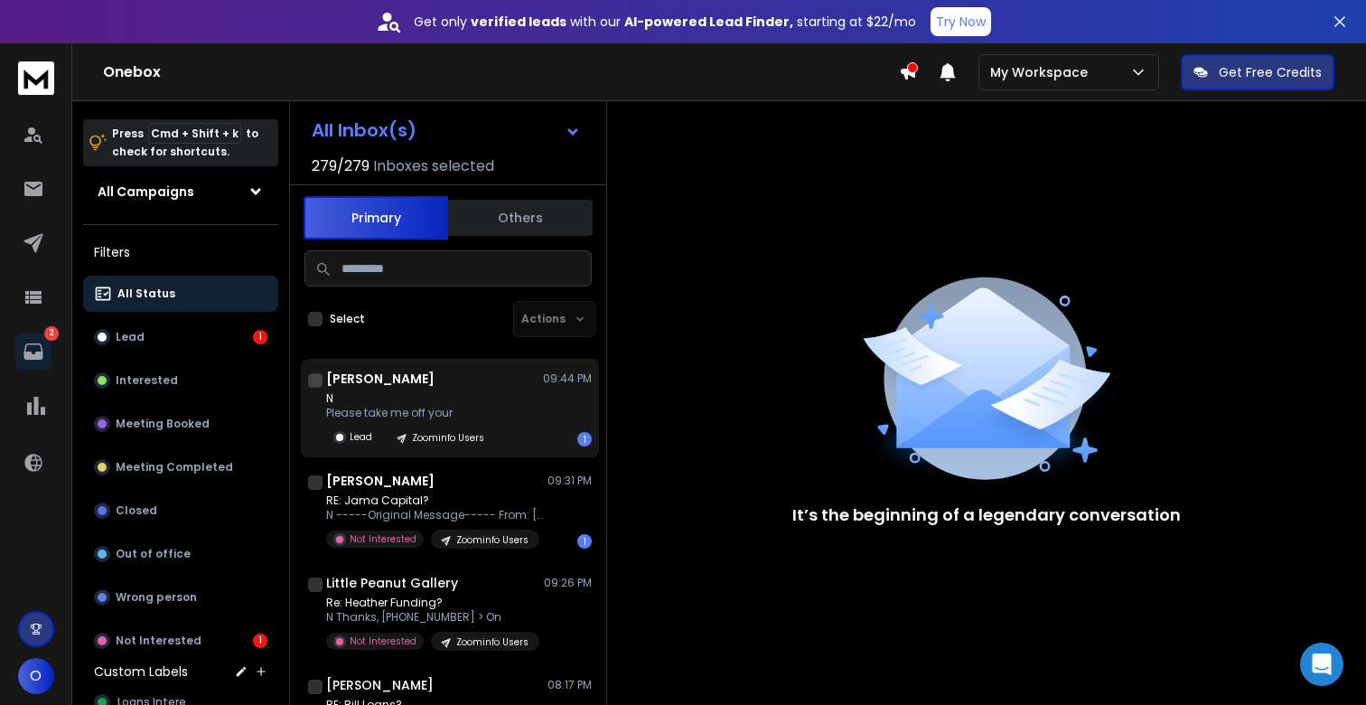
click at [504, 383] on div "[PERSON_NAME] 09:44 PM" at bounding box center [459, 379] width 266 height 18
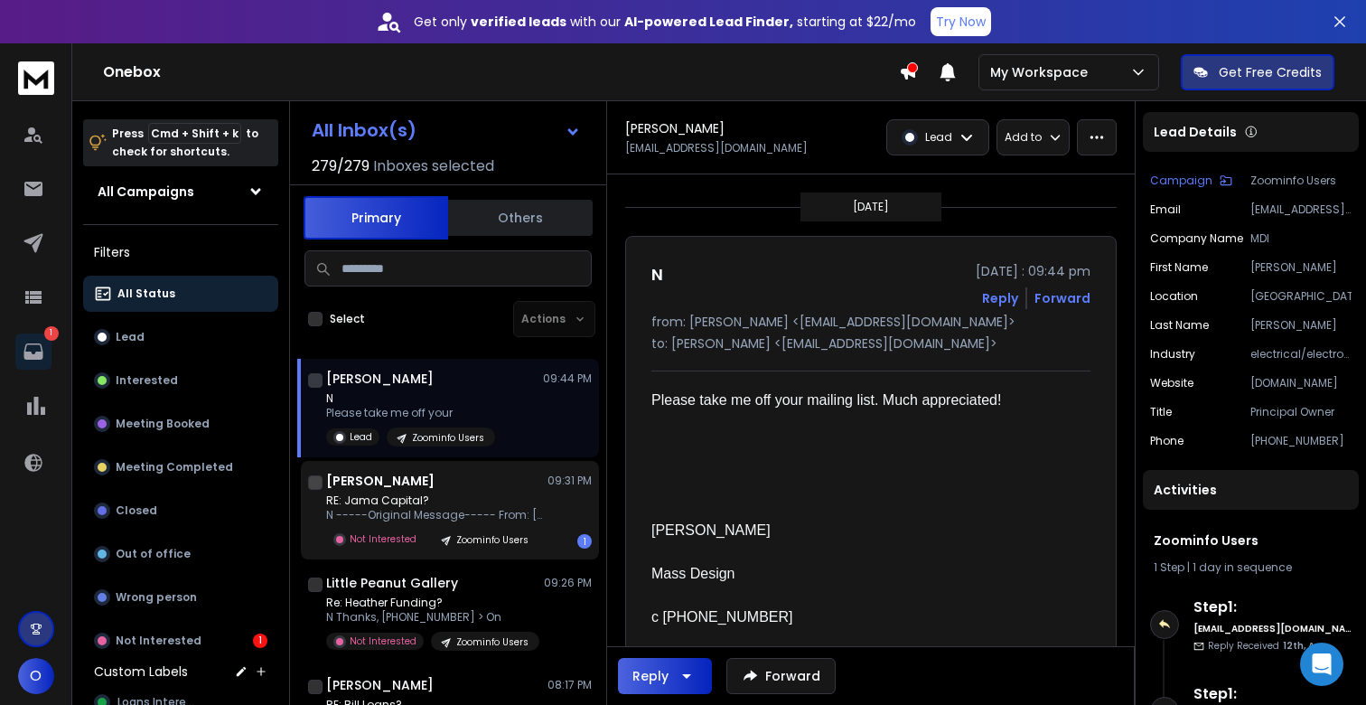
click at [504, 489] on div "[PERSON_NAME] 09:31 PM" at bounding box center [459, 481] width 266 height 18
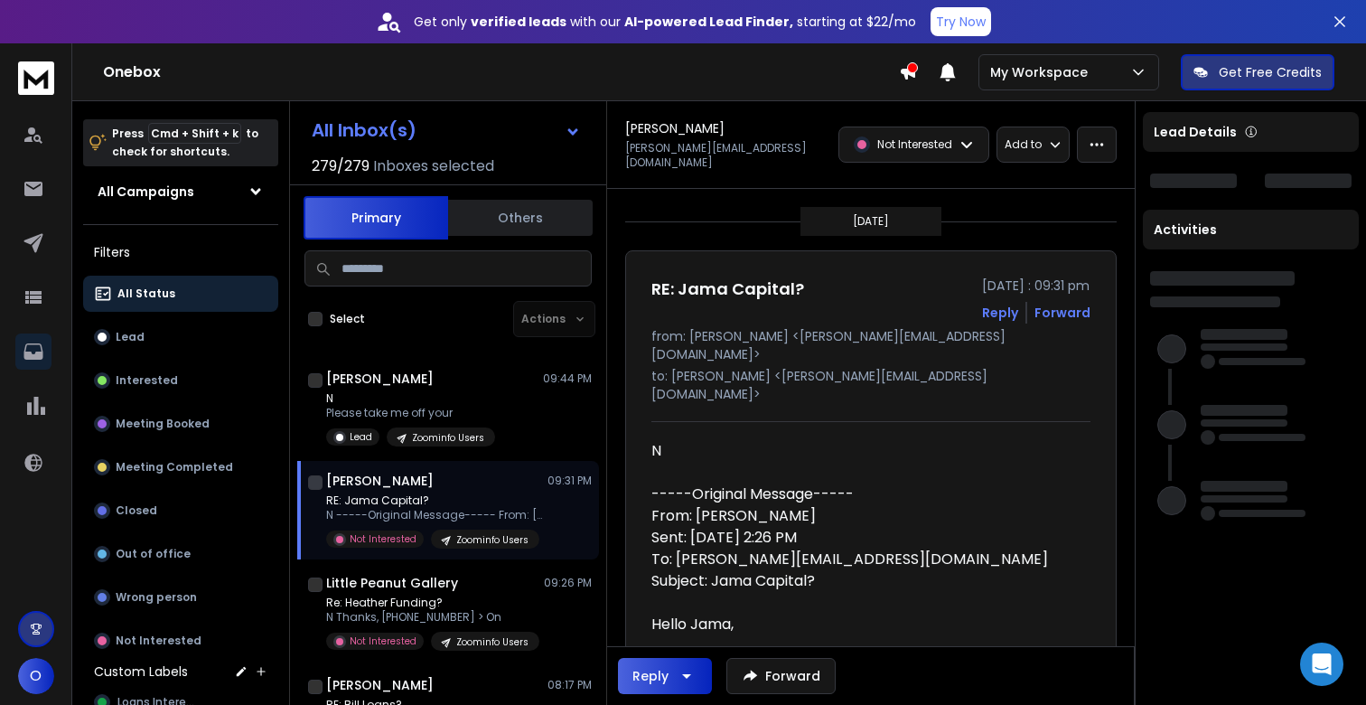
click at [497, 203] on button "Others" at bounding box center [520, 218] width 145 height 40
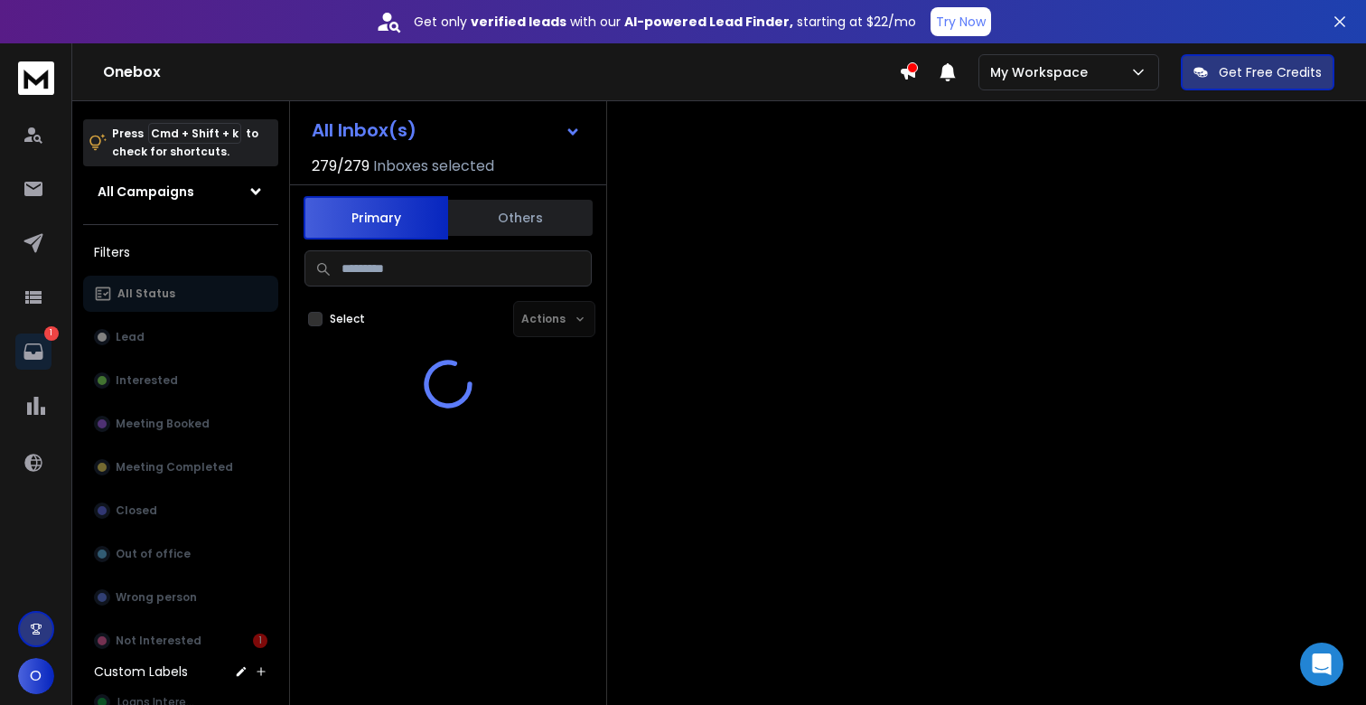
click at [408, 203] on button "Primary" at bounding box center [376, 217] width 145 height 43
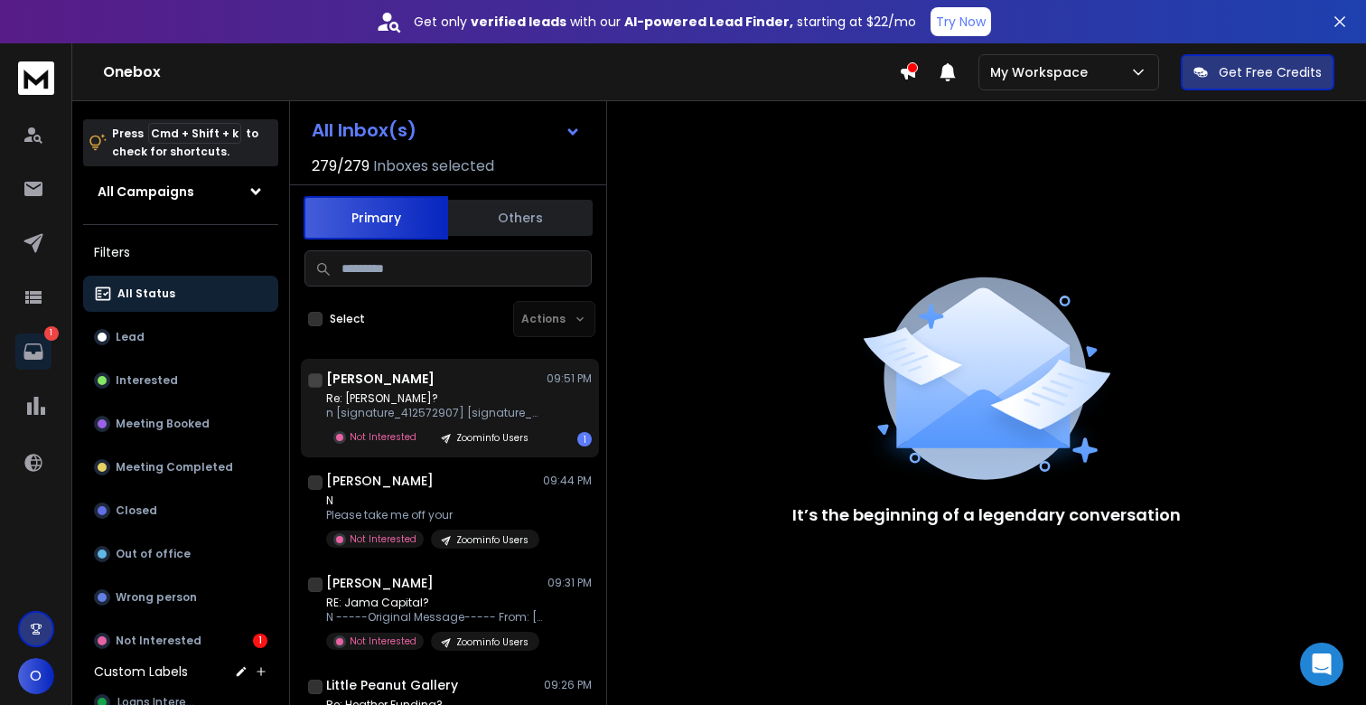
click at [425, 381] on div "[PERSON_NAME] 09:51 PM" at bounding box center [459, 379] width 266 height 18
